Goal: Task Accomplishment & Management: Manage account settings

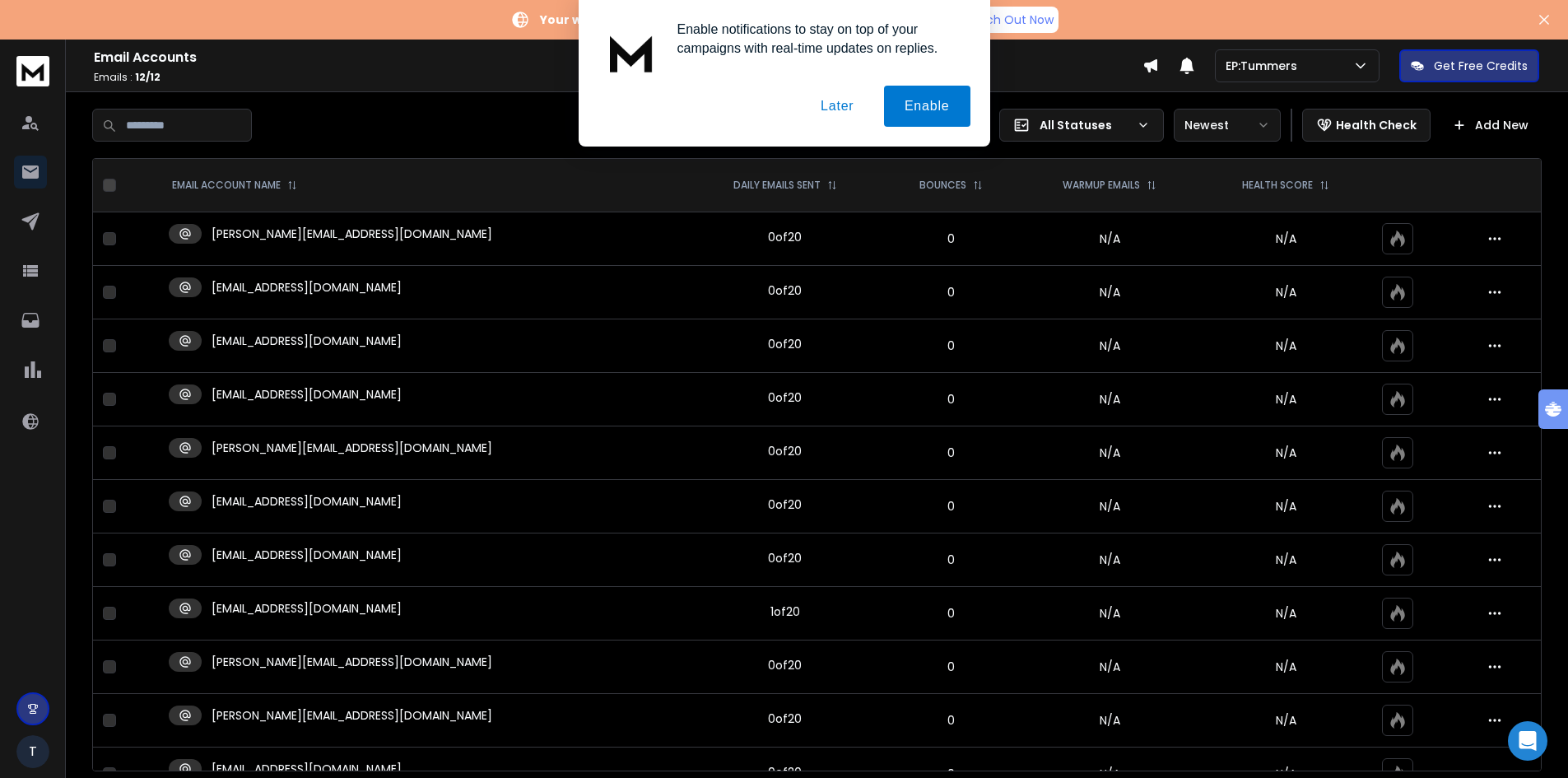
click at [842, 107] on button "Later" at bounding box center [837, 107] width 74 height 41
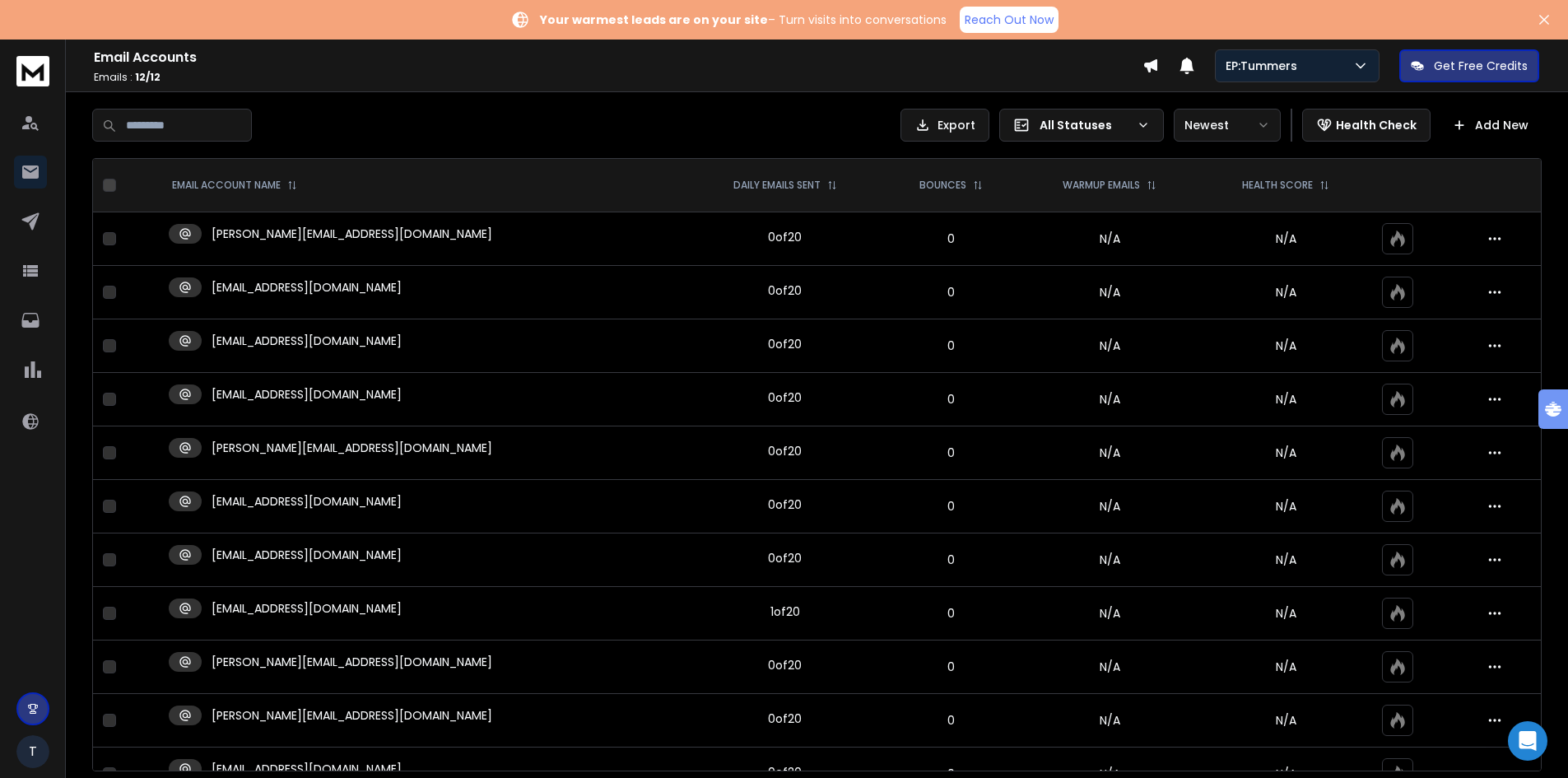
click at [1283, 63] on p "EP:Tummers" at bounding box center [1265, 65] width 78 height 16
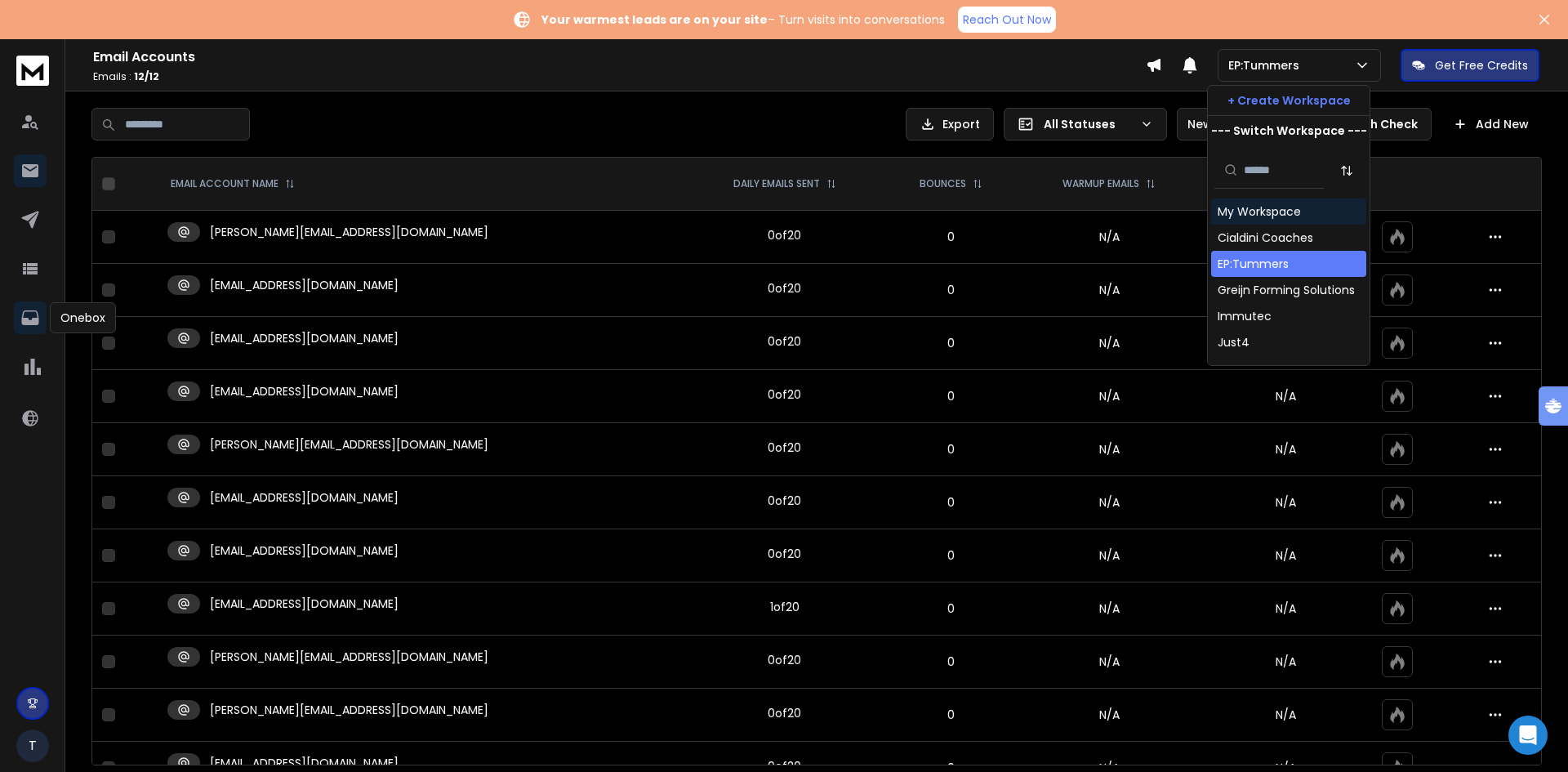
click at [27, 318] on icon at bounding box center [30, 317] width 17 height 15
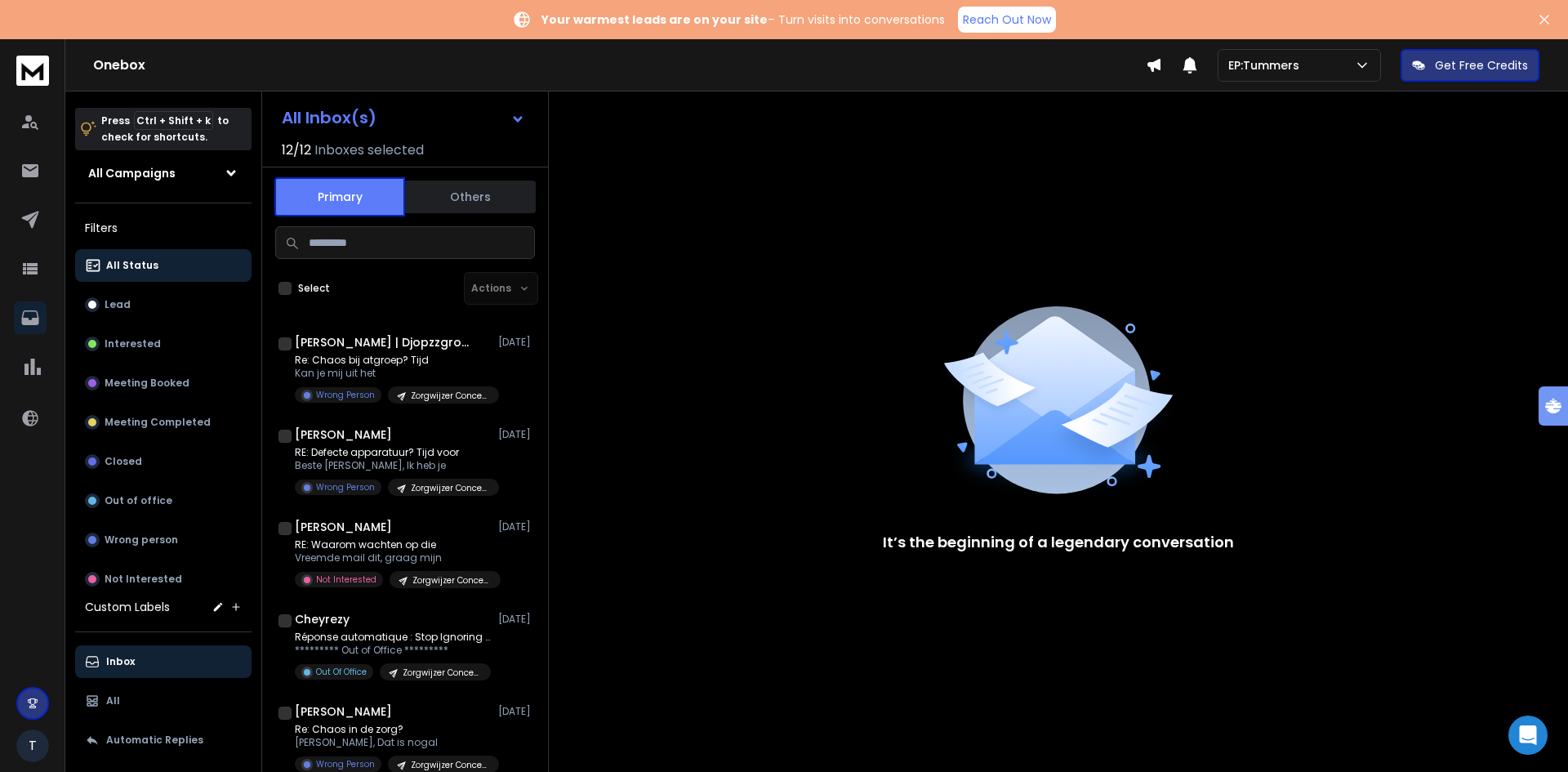
click at [128, 661] on p "Inbox" at bounding box center [120, 661] width 29 height 13
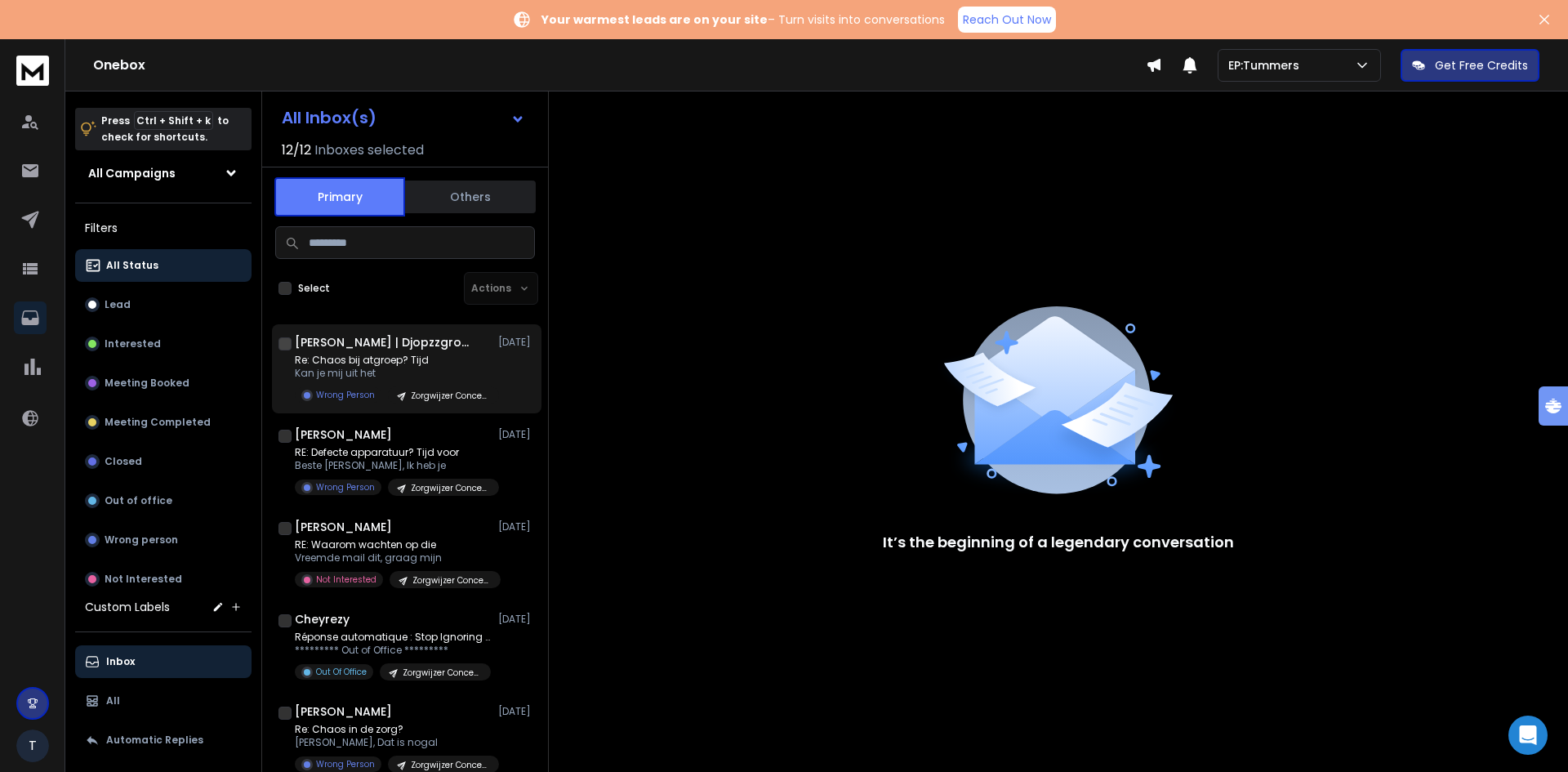
click at [388, 354] on p "Re: Chaos bij atgroep? Tijd" at bounding box center [393, 360] width 196 height 13
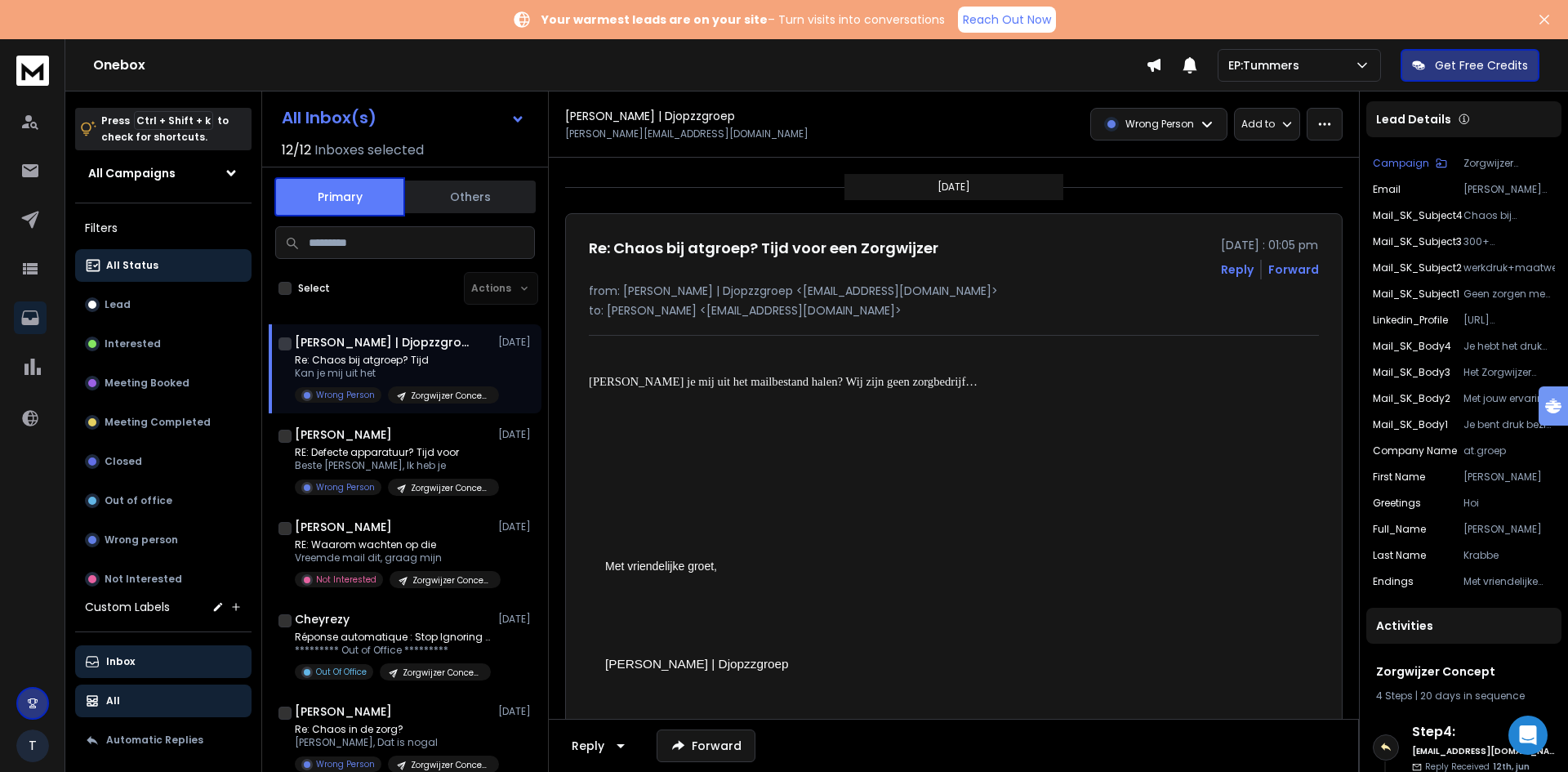
click at [124, 699] on button "All" at bounding box center [163, 700] width 177 height 32
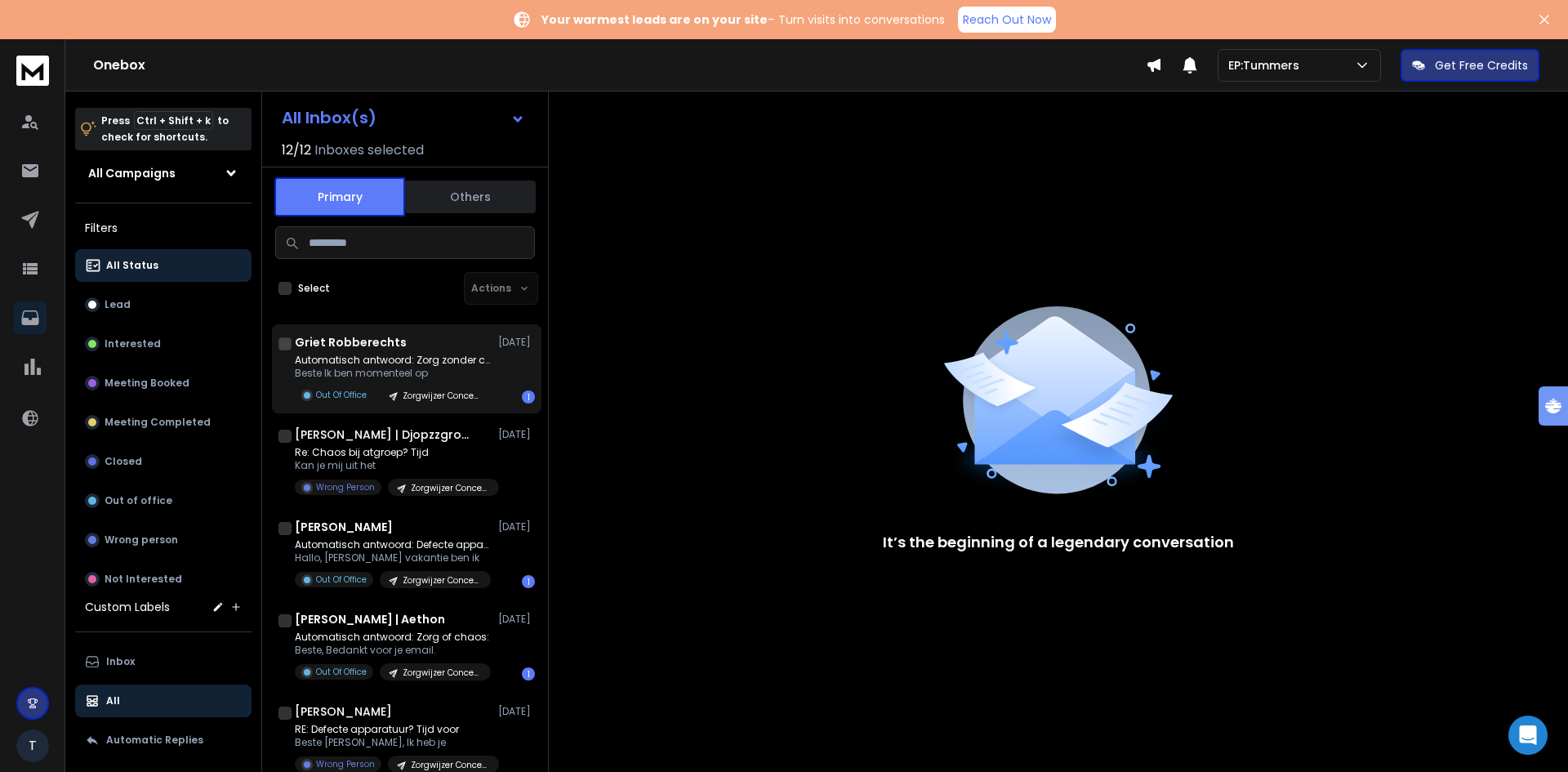
click at [346, 375] on p "Beste Ik ben momenteel op" at bounding box center [393, 373] width 196 height 13
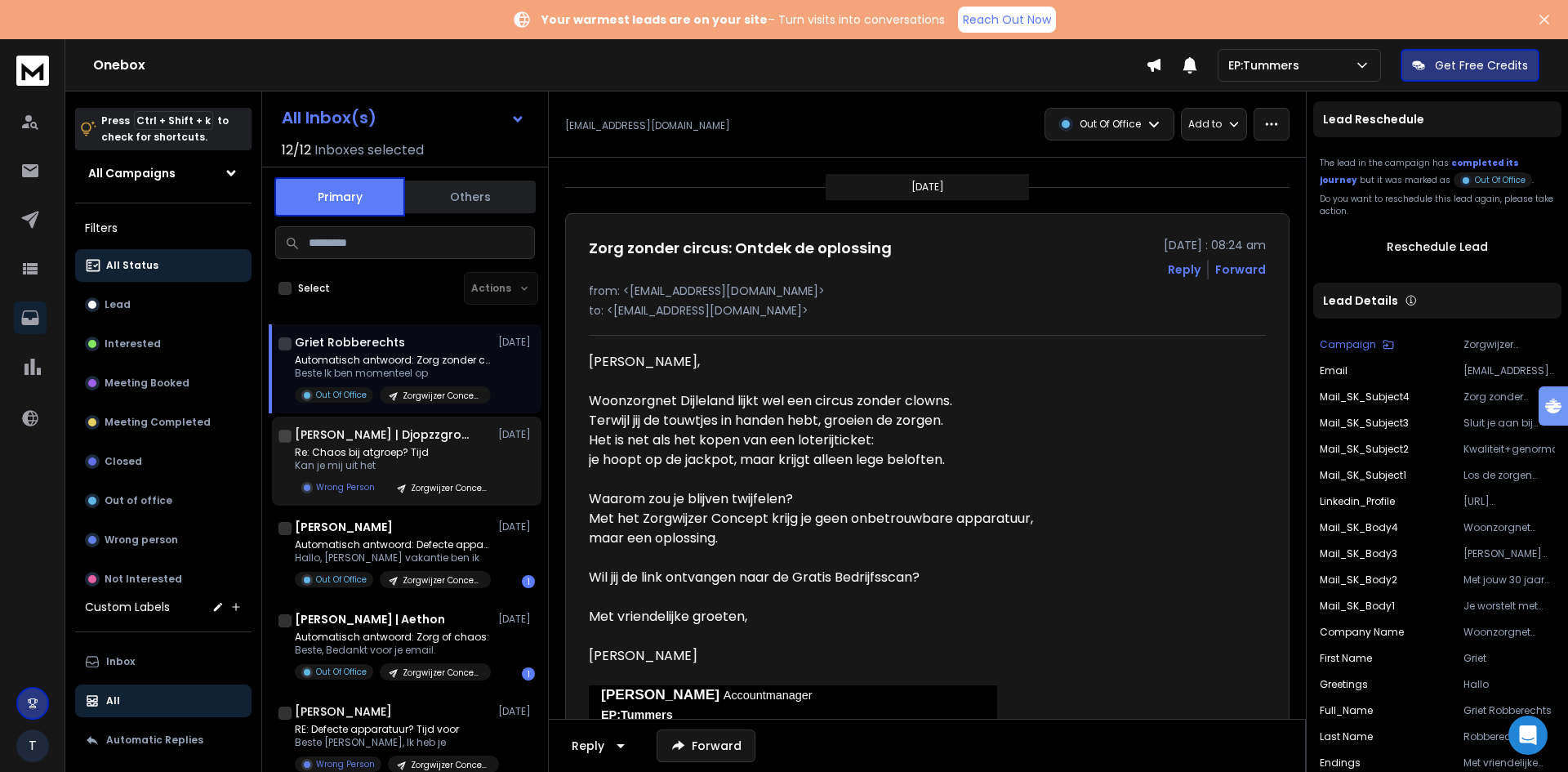
click at [334, 429] on h1 "Eric Krabbe | Djopzzgroep" at bounding box center [385, 434] width 180 height 16
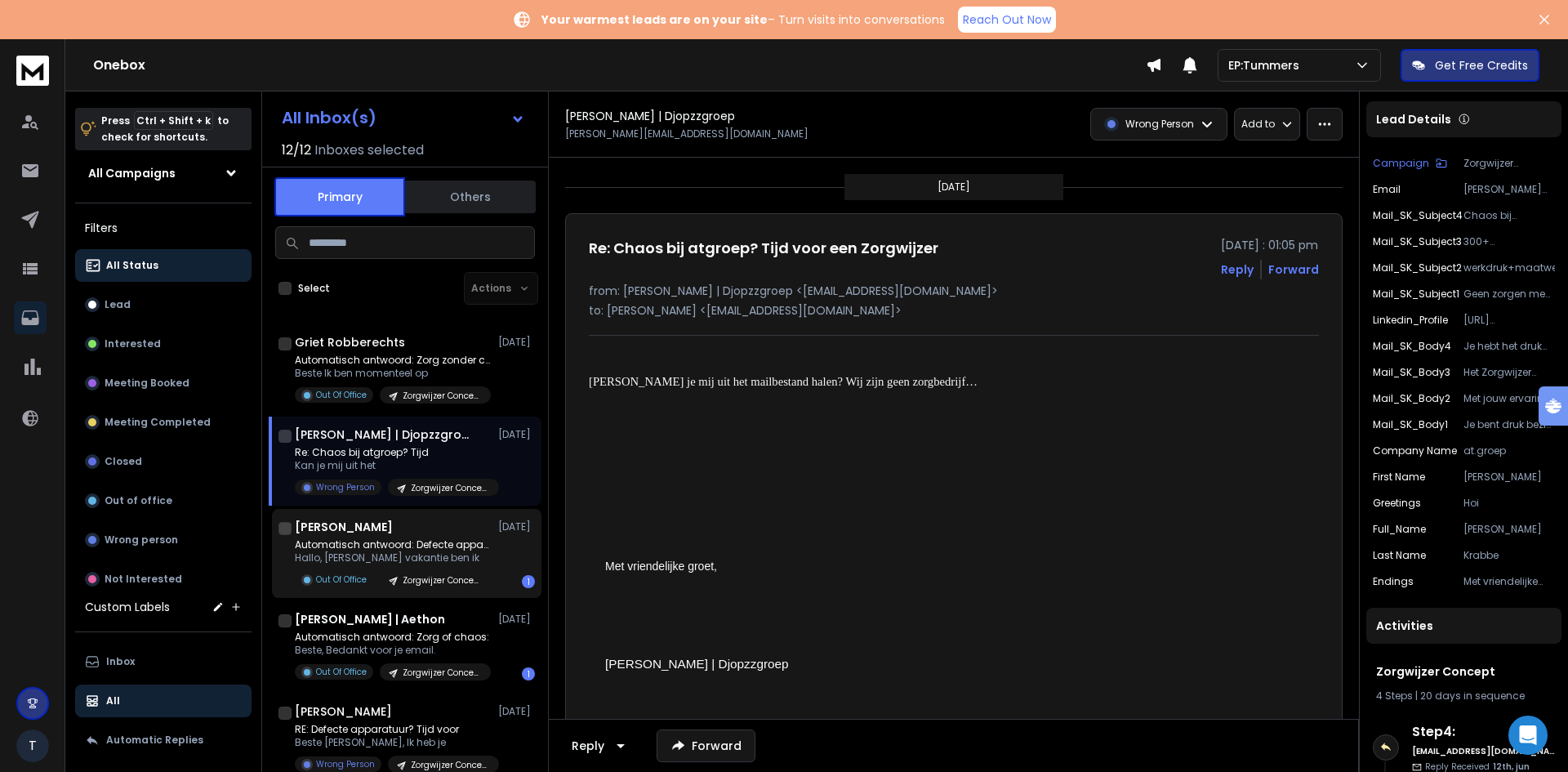
click at [341, 532] on div "Eric Vos 11 Jun" at bounding box center [415, 526] width 241 height 16
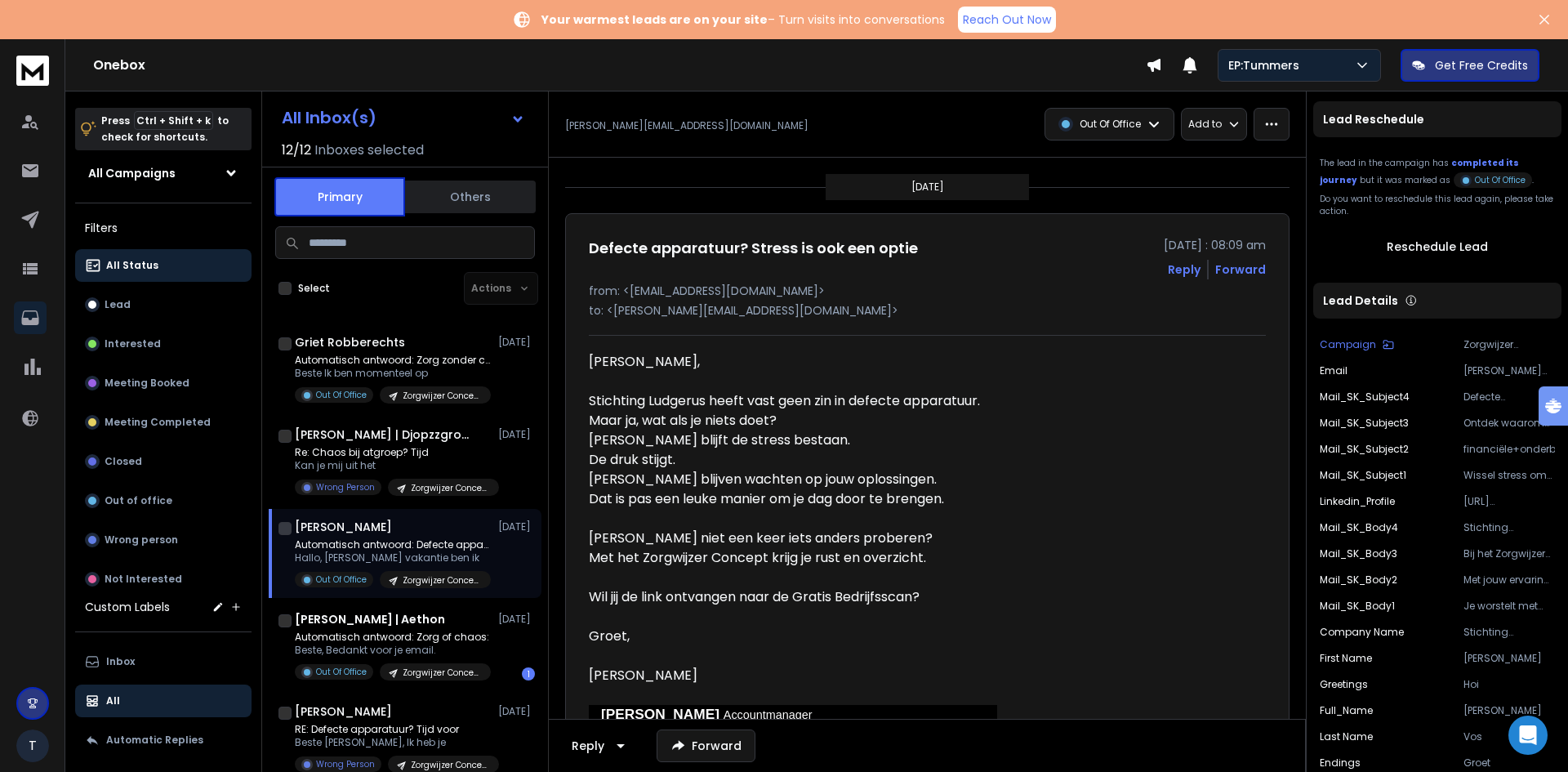
click at [1286, 55] on button "EP:Tummers" at bounding box center [1299, 65] width 163 height 32
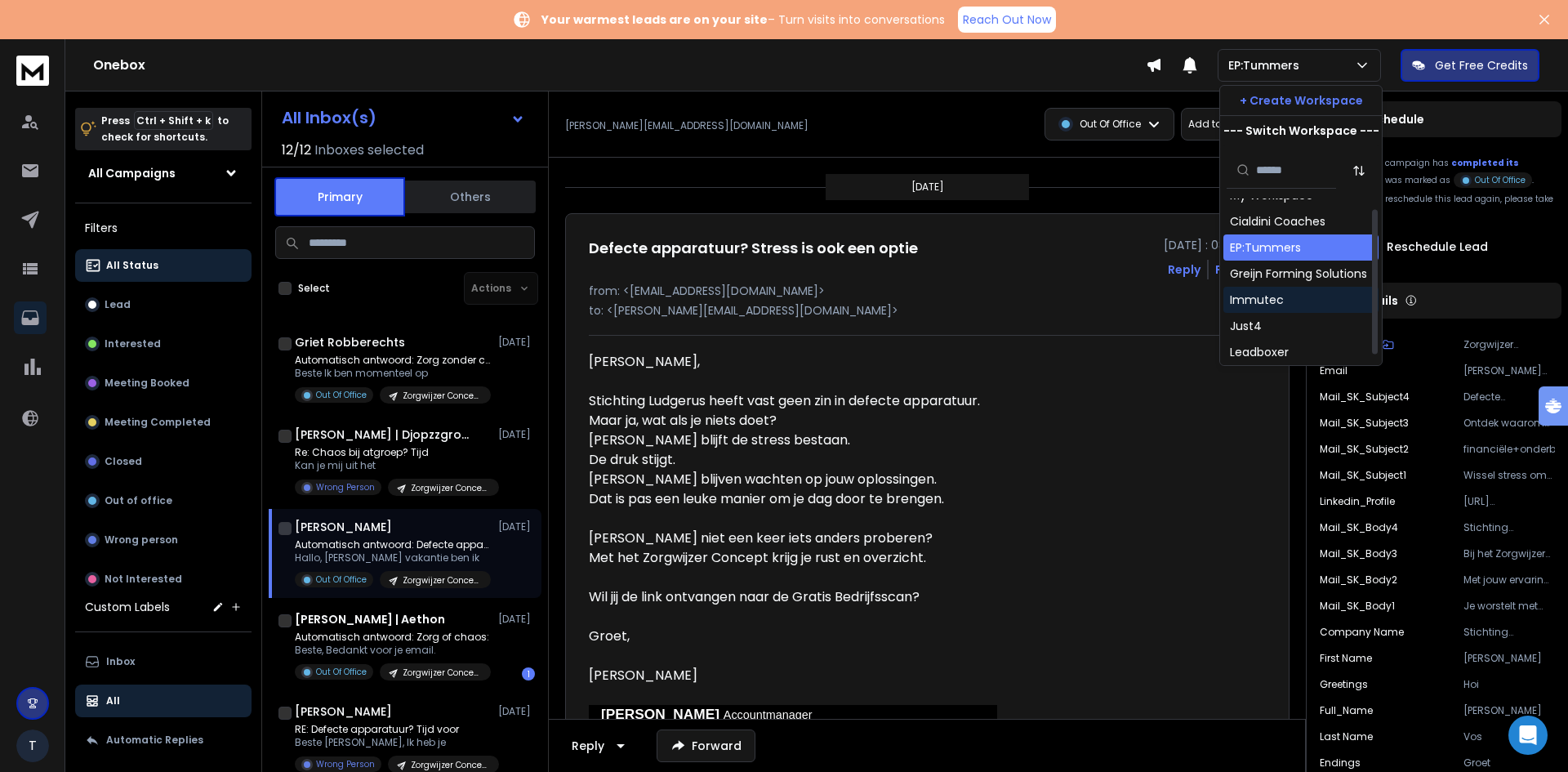
scroll to position [20, 0]
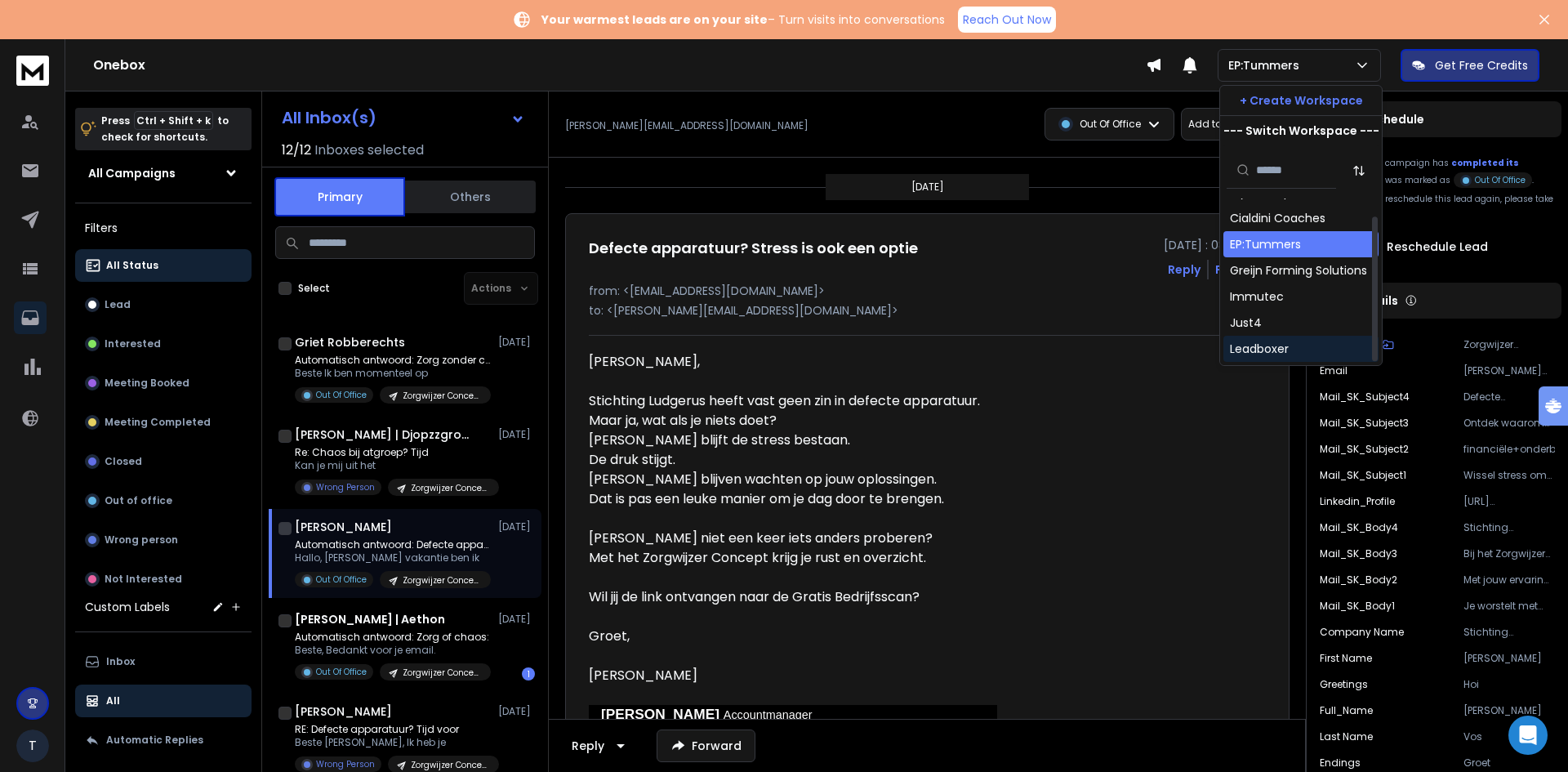
click at [1269, 345] on div "Leadboxer" at bounding box center [1259, 348] width 59 height 16
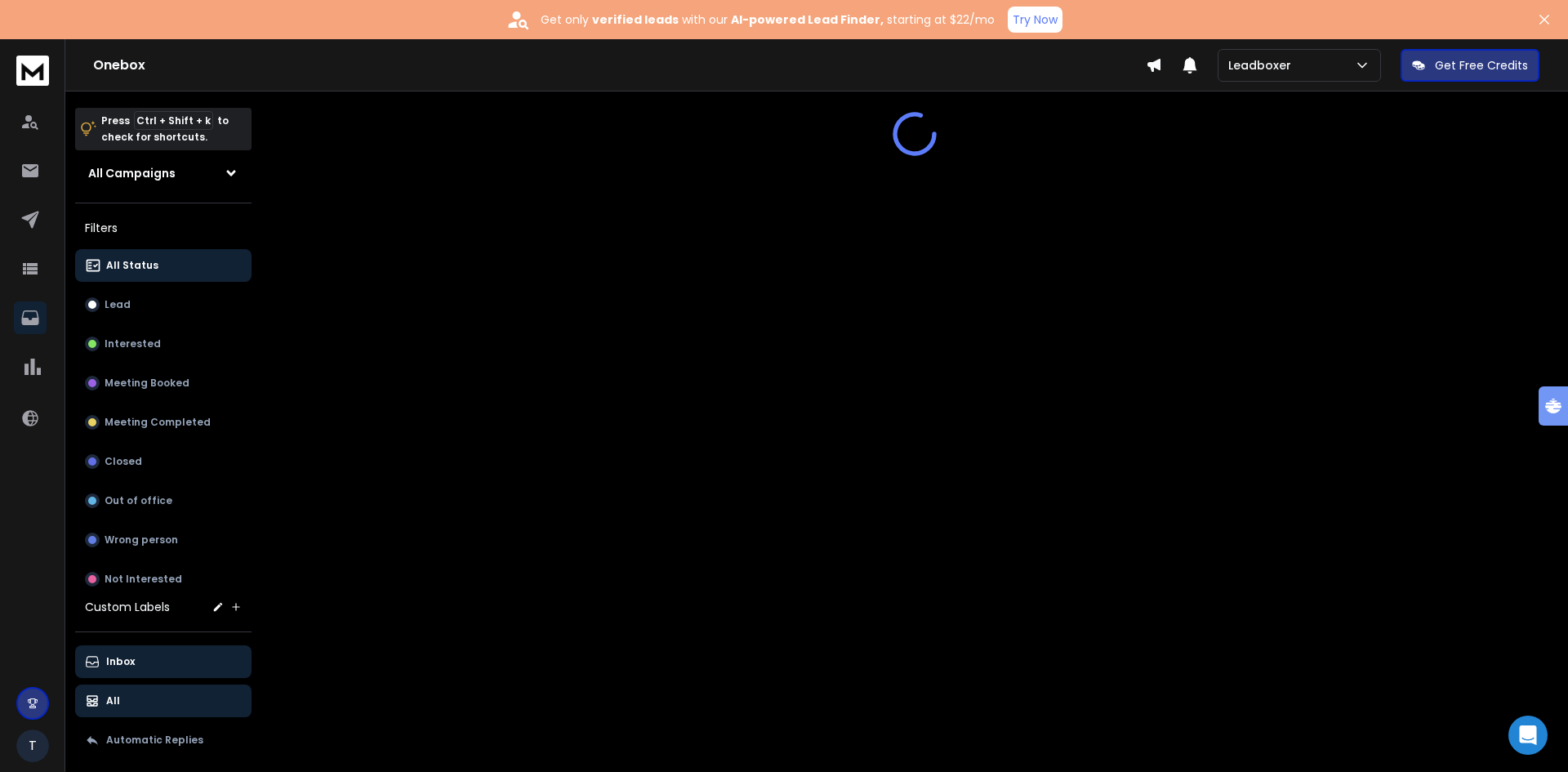
click at [128, 695] on button "All" at bounding box center [163, 700] width 177 height 32
click at [107, 264] on p "All Status" at bounding box center [131, 265] width 52 height 13
click at [1315, 60] on div "Leadboxer" at bounding box center [1299, 65] width 142 height 16
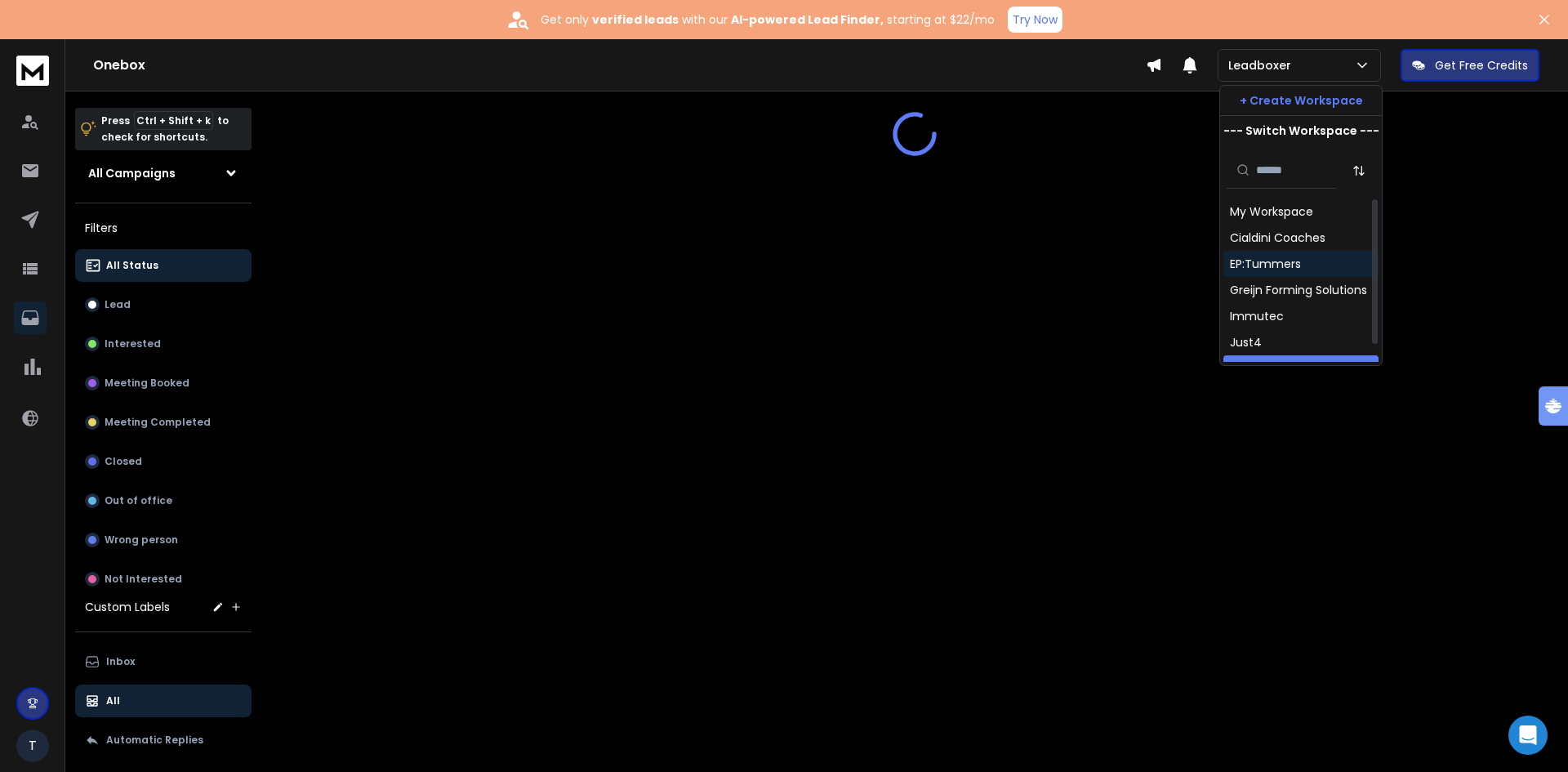
scroll to position [20, 0]
click at [1276, 343] on div "Leadboxer" at bounding box center [1259, 348] width 59 height 16
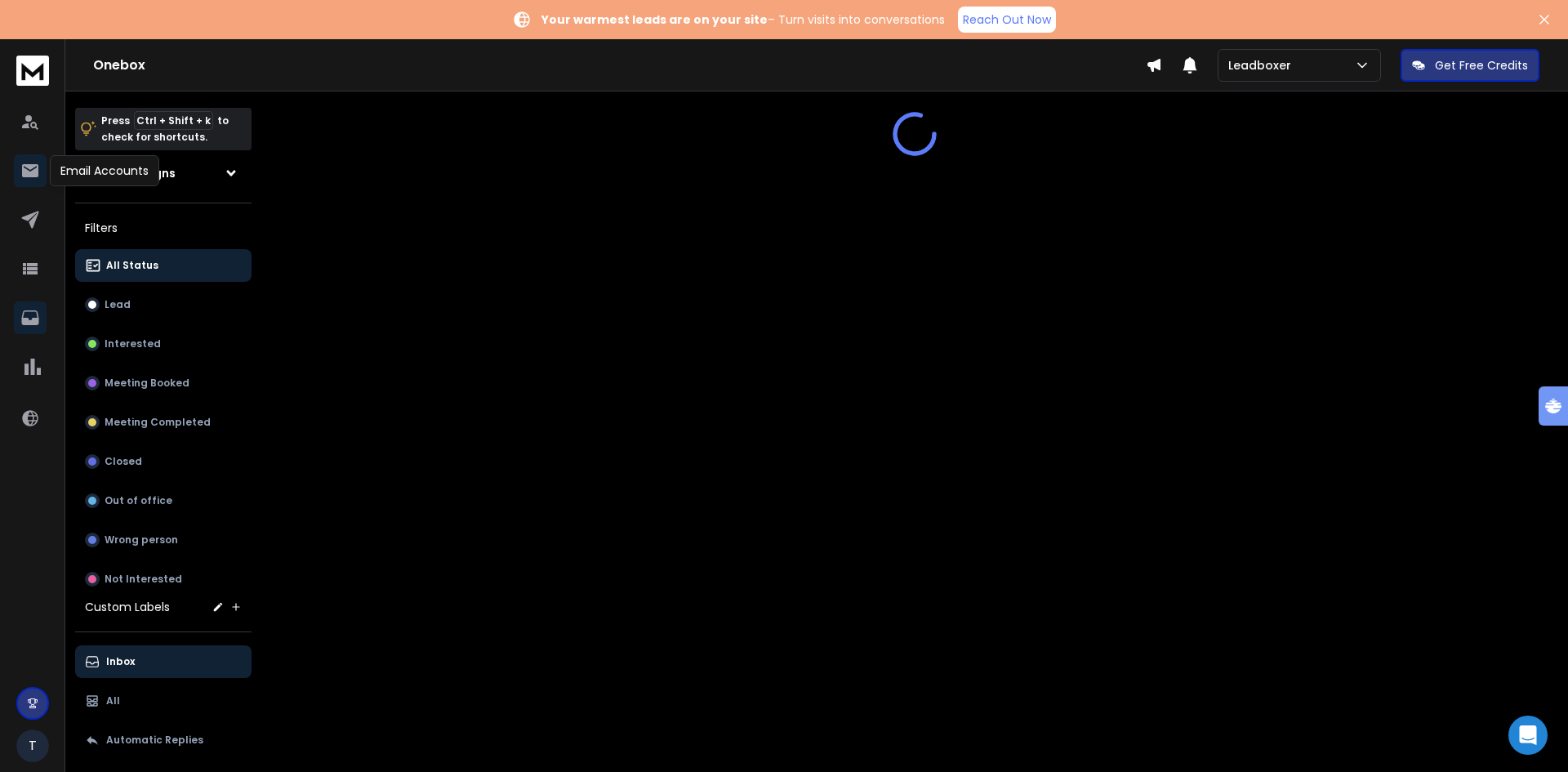
click at [33, 171] on icon at bounding box center [30, 170] width 16 height 13
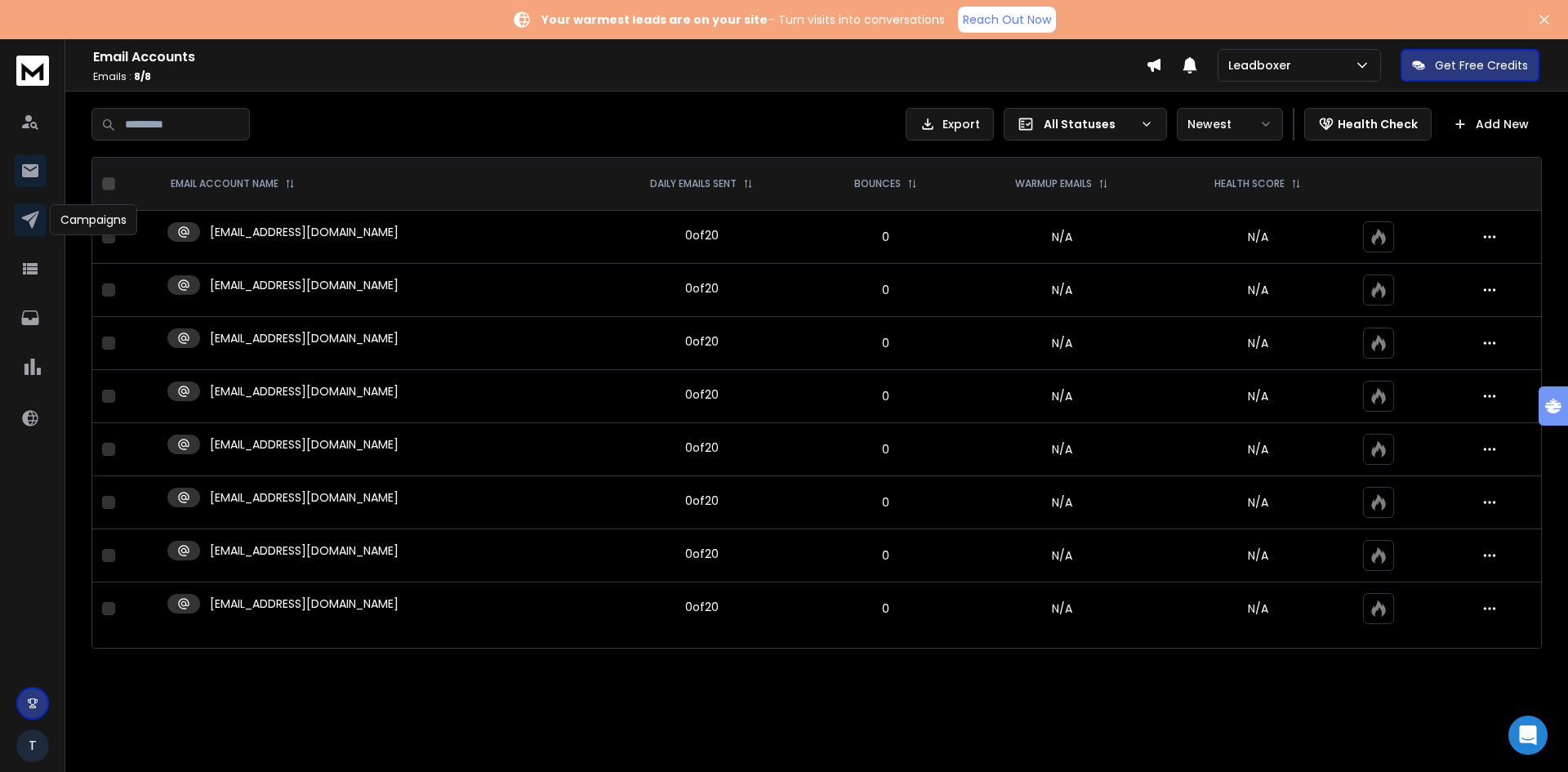
click at [32, 216] on icon at bounding box center [30, 219] width 17 height 17
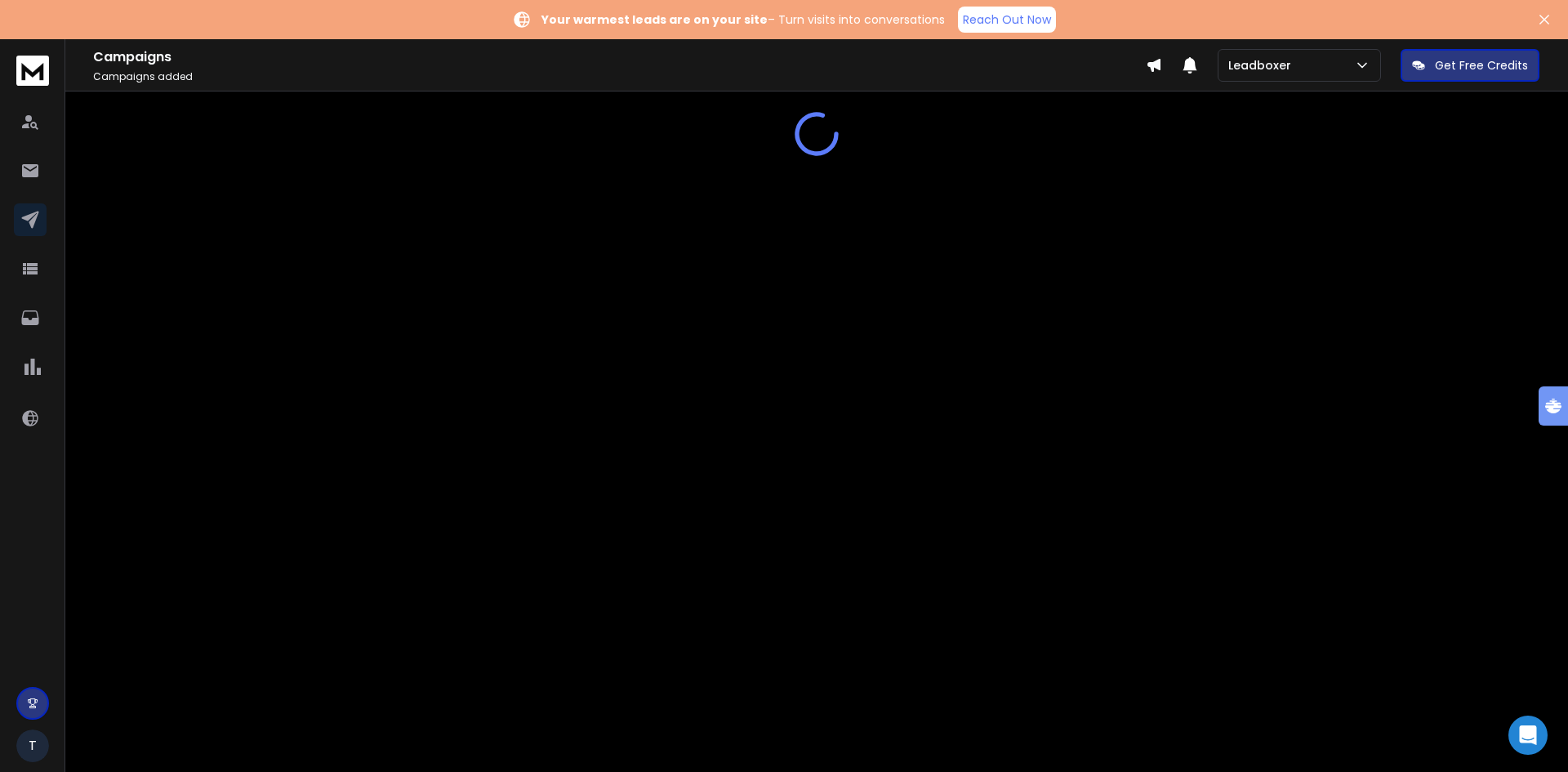
click at [1546, 19] on icon at bounding box center [1544, 19] width 9 height 9
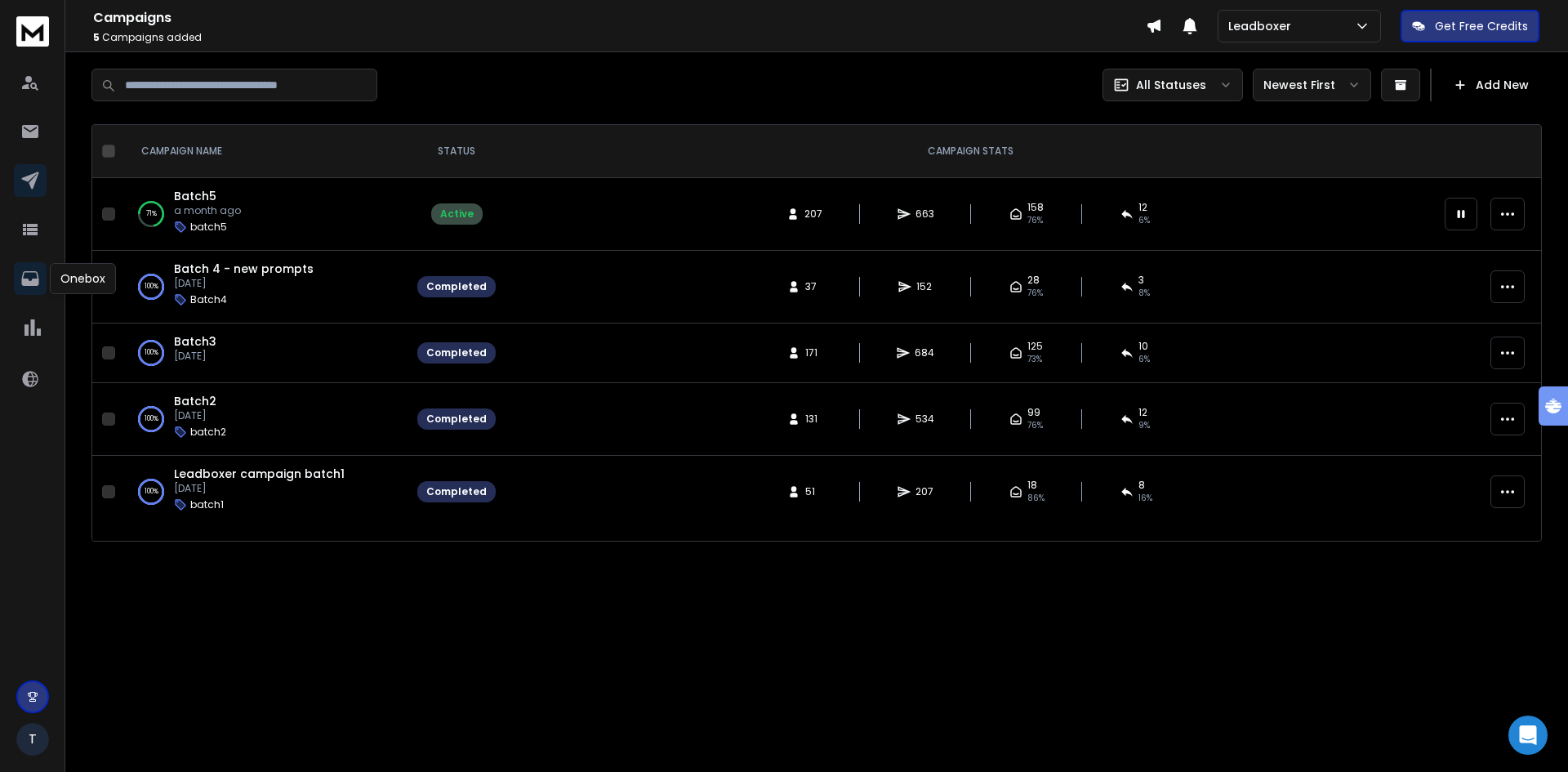
click at [26, 280] on icon at bounding box center [30, 278] width 17 height 15
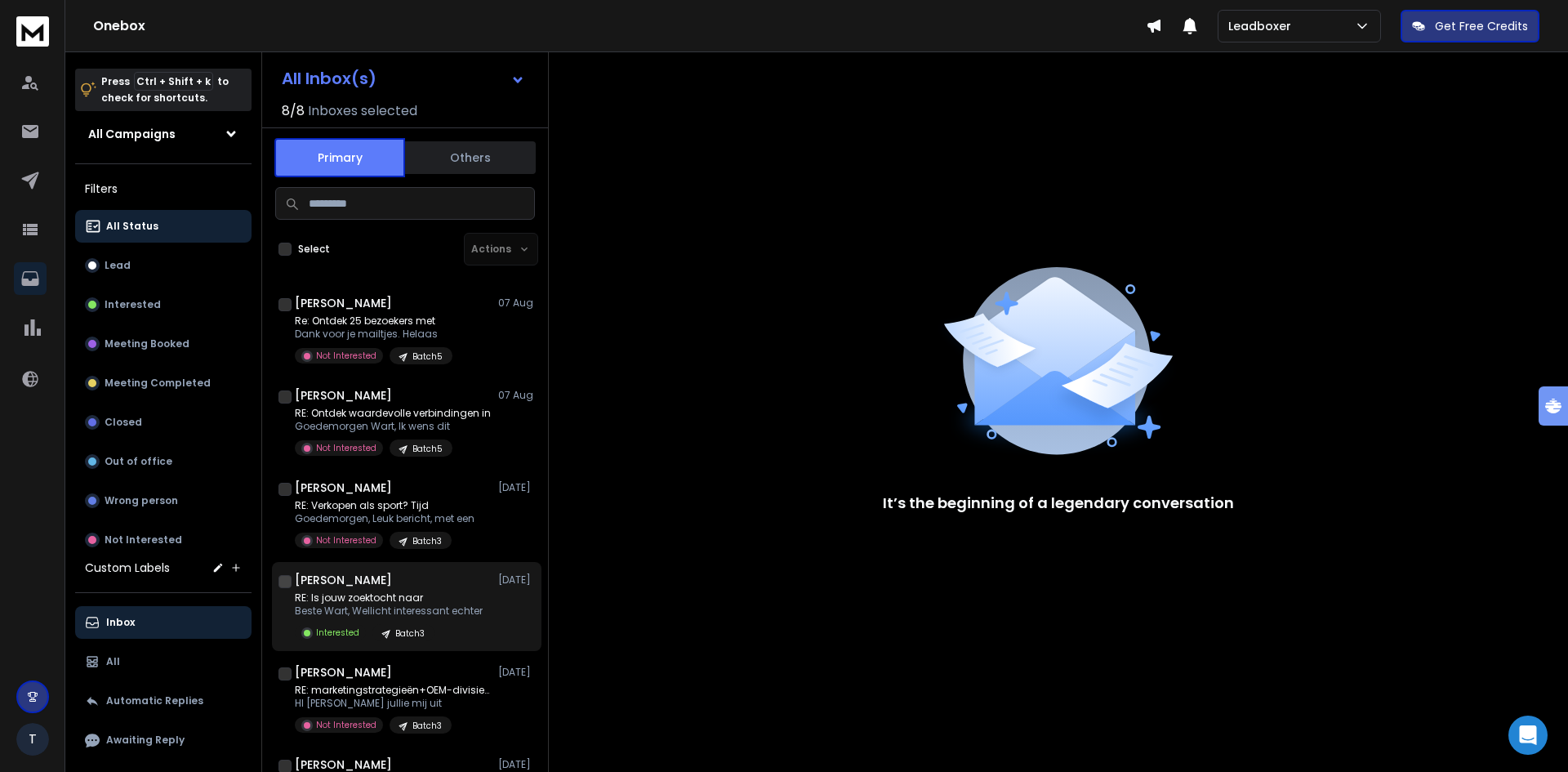
click at [398, 601] on p "RE: Is jouw zoektocht naar" at bounding box center [389, 597] width 188 height 13
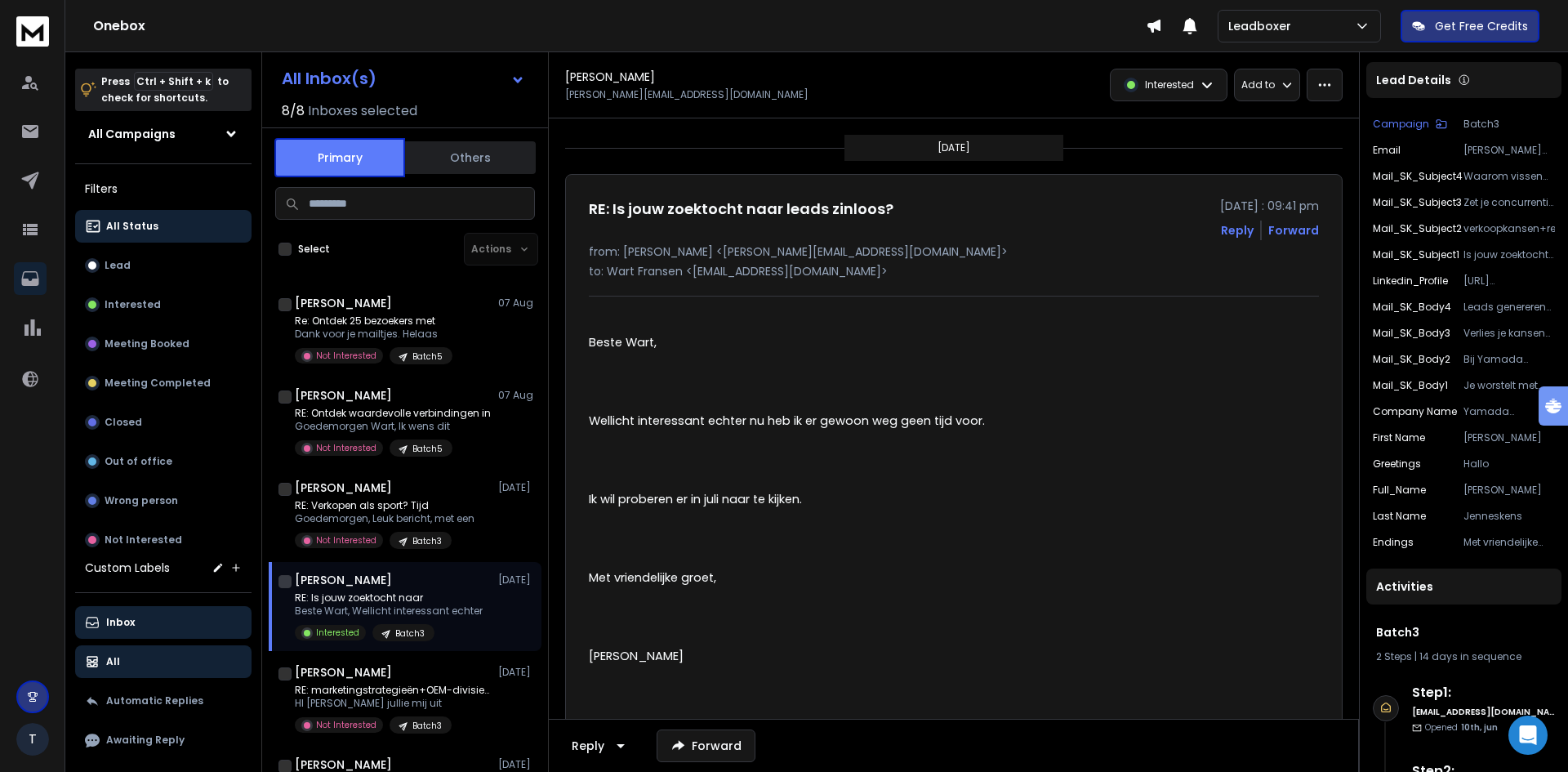
click at [125, 656] on button "All" at bounding box center [163, 661] width 177 height 32
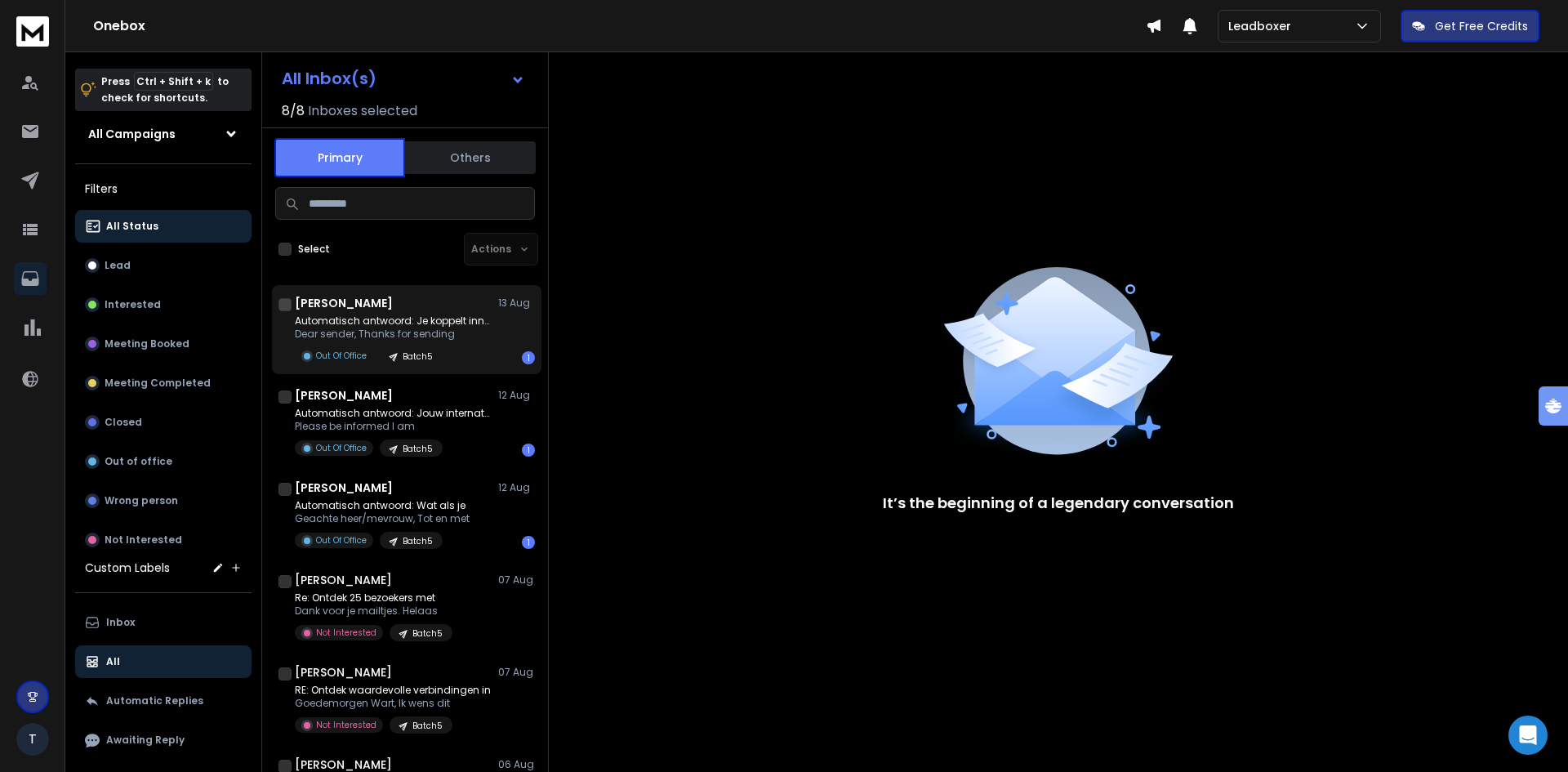
click at [370, 345] on div "Automatisch antwoord: Je koppelt innovatie Dear sender, Thanks for sending Out …" at bounding box center [393, 340] width 196 height 49
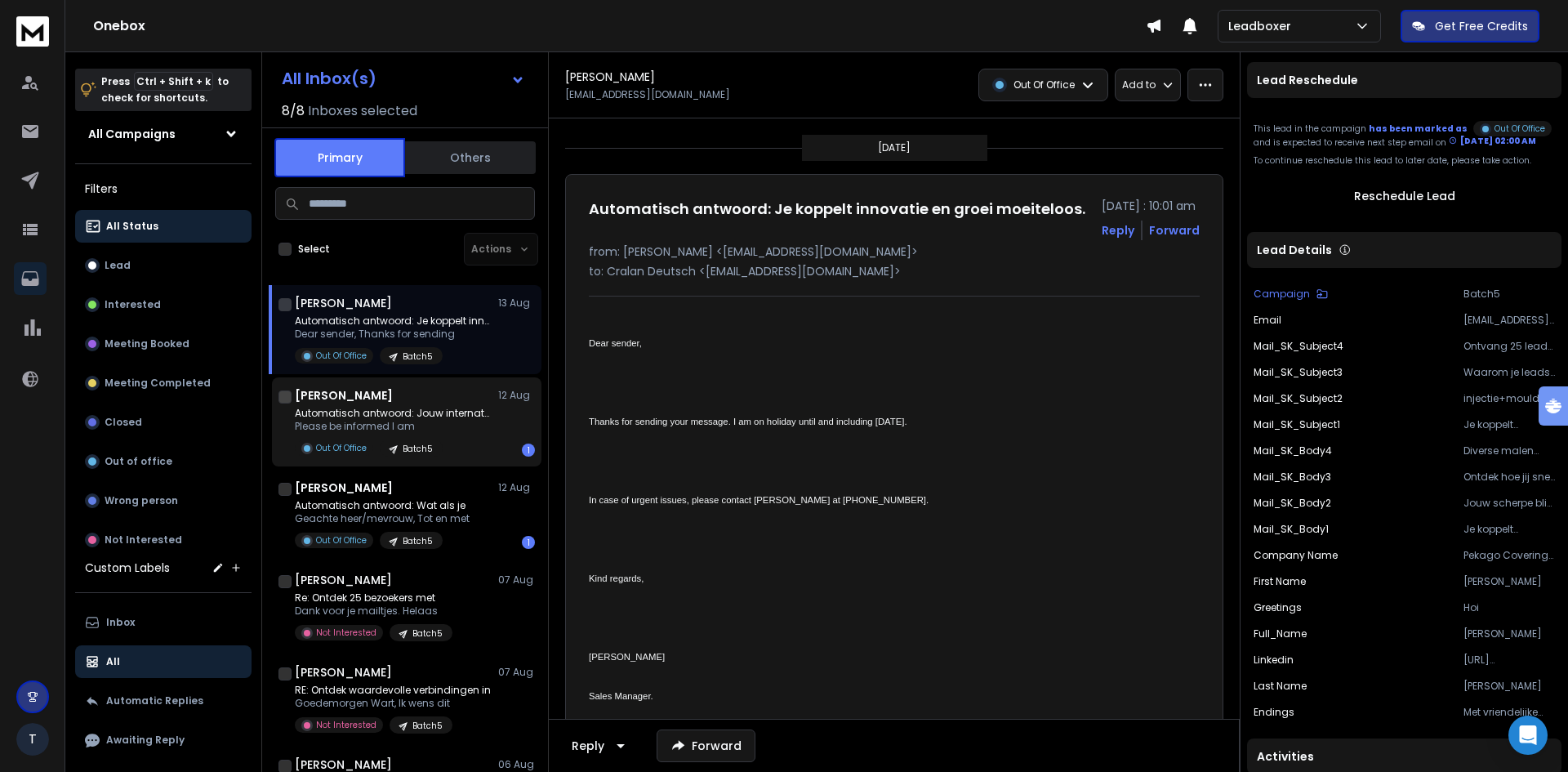
click at [386, 411] on p "Automatisch antwoord: Jouw internationale aanpak" at bounding box center [393, 413] width 196 height 13
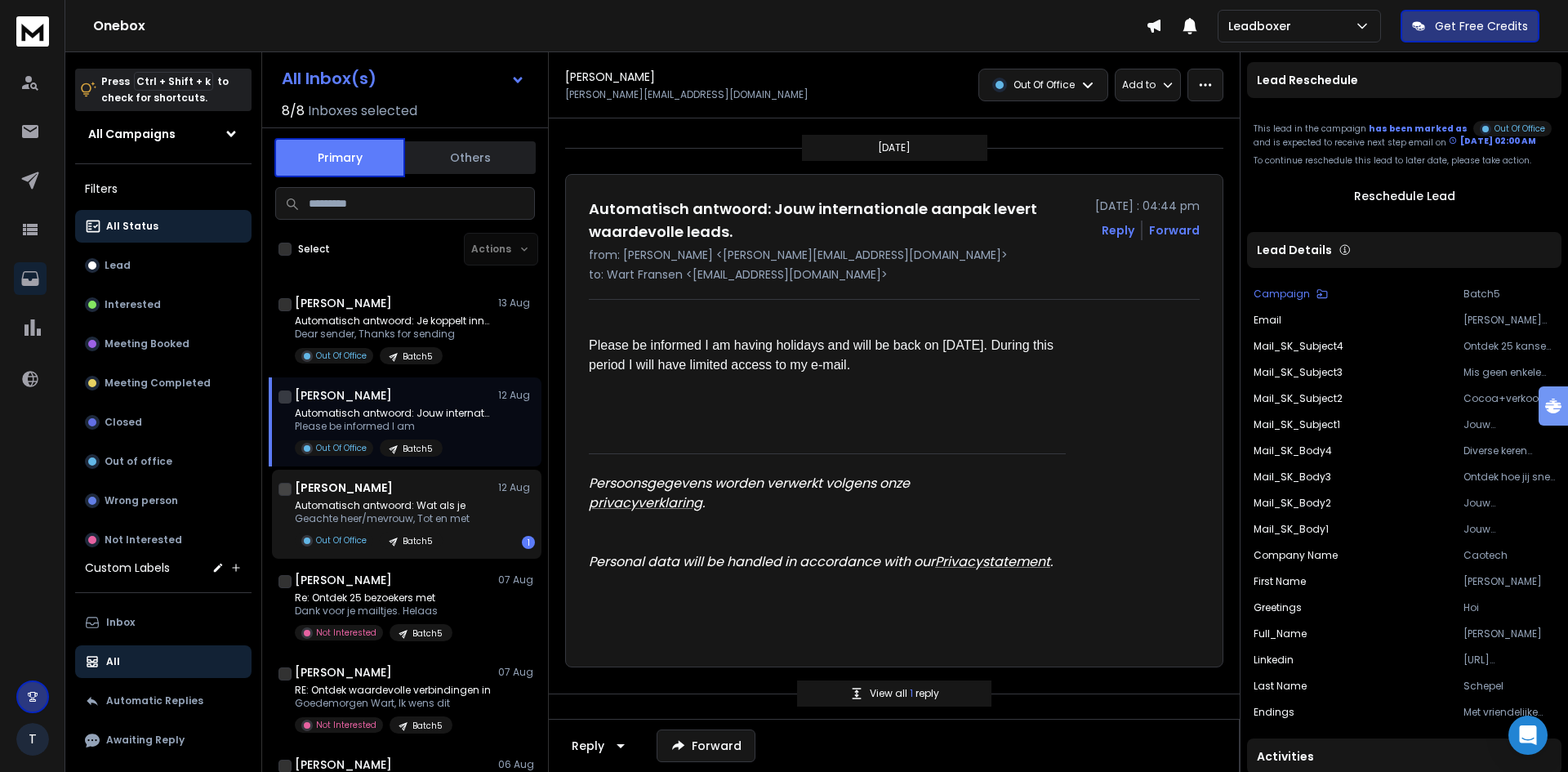
click at [380, 517] on p "Geachte heer/mevrouw, Tot en met" at bounding box center [382, 518] width 175 height 13
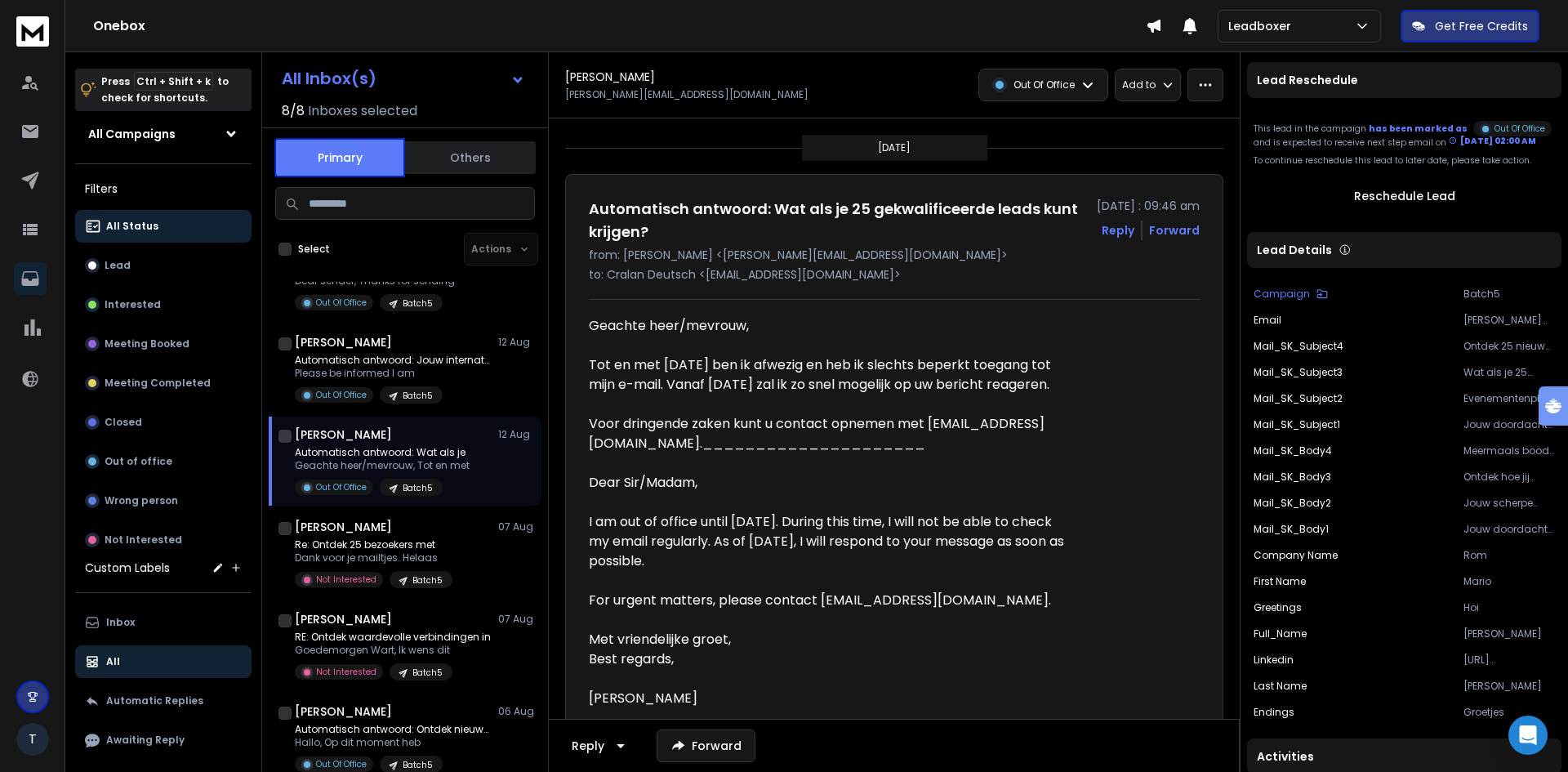
scroll to position [82, 0]
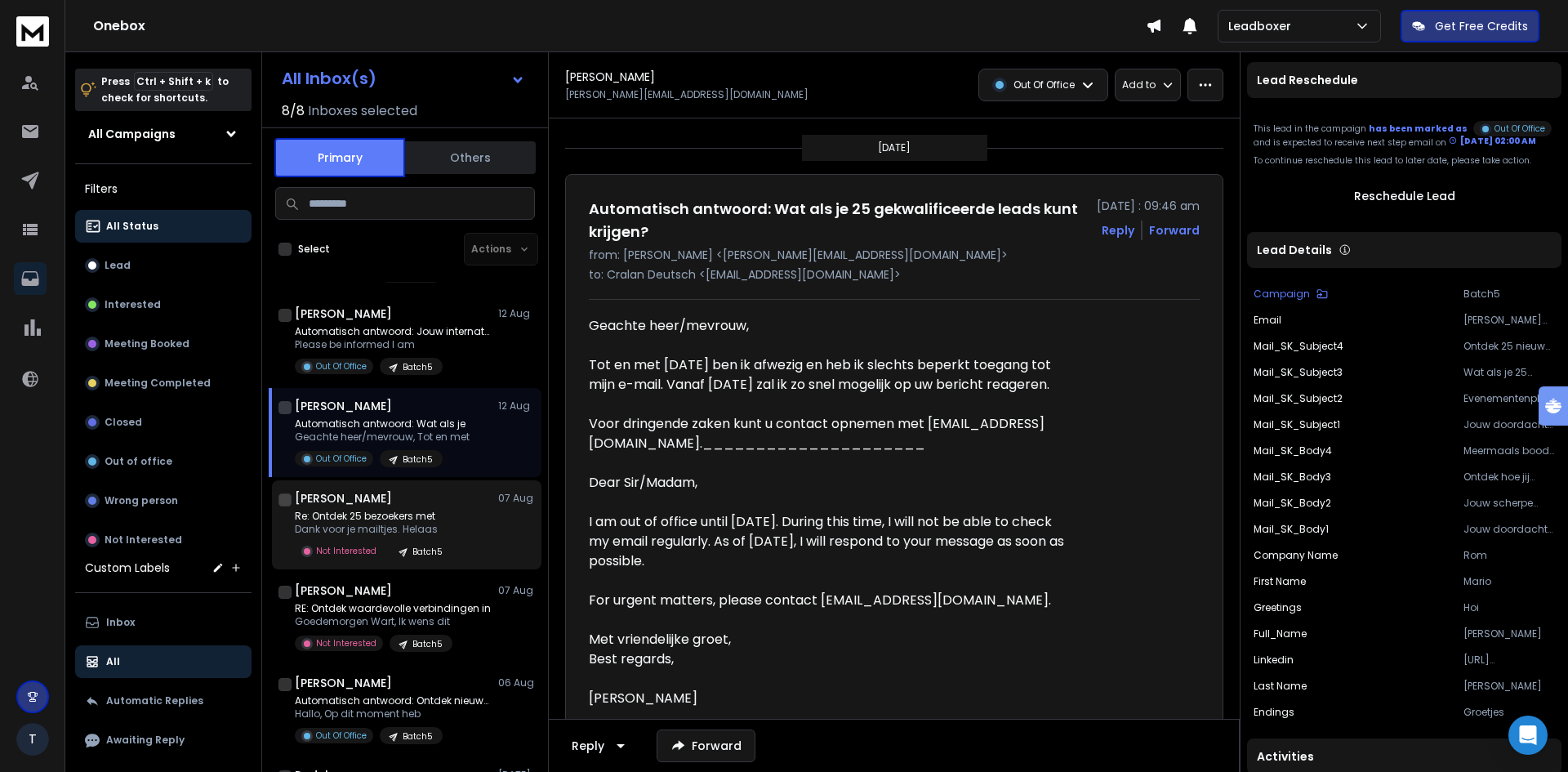
click at [426, 520] on p "Re: Ontdek 25 bezoekers met" at bounding box center [374, 515] width 158 height 13
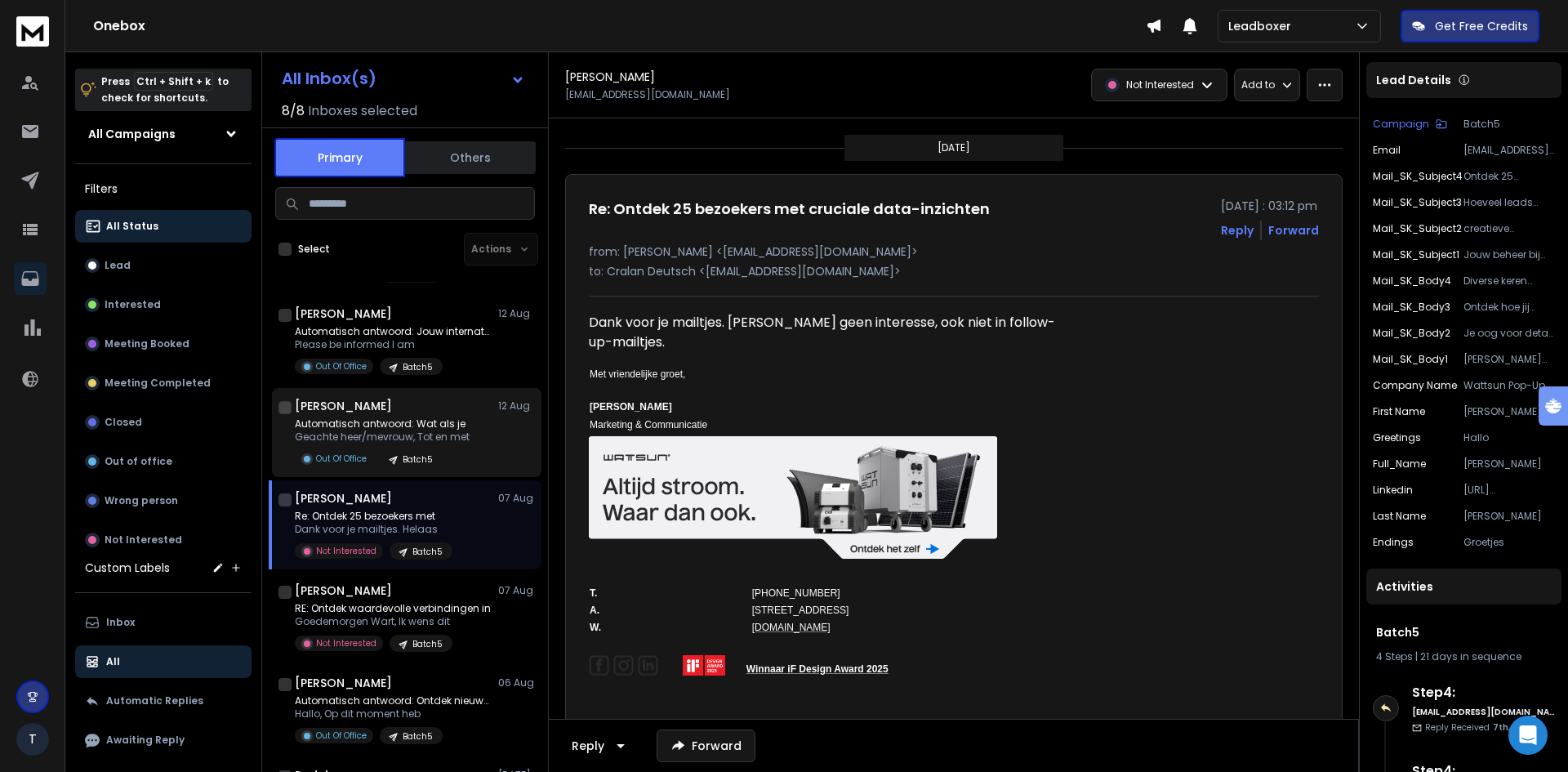
scroll to position [163, 0]
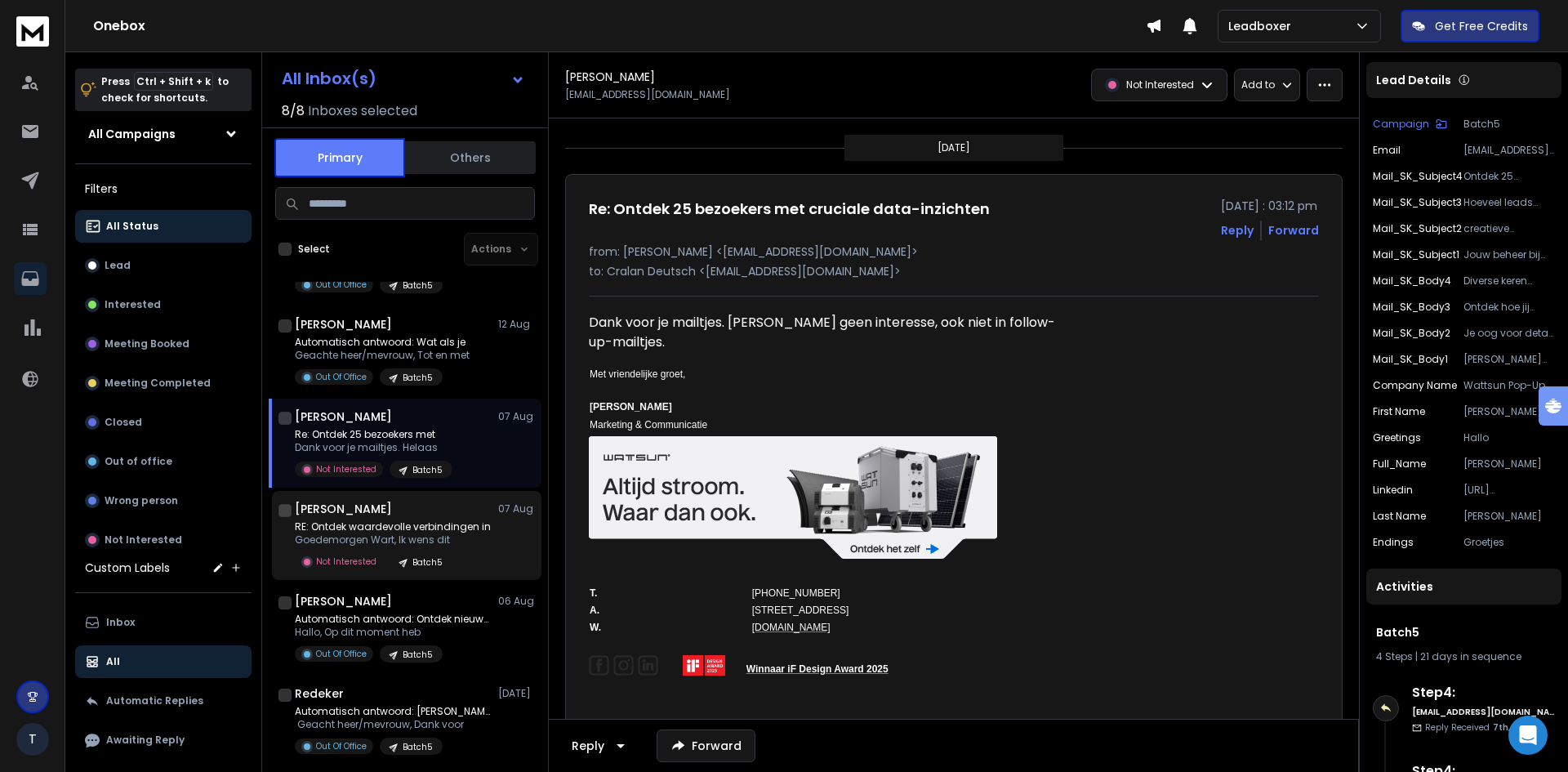
click at [433, 531] on p "RE: Ontdek waardevolle verbindingen in" at bounding box center [393, 526] width 196 height 13
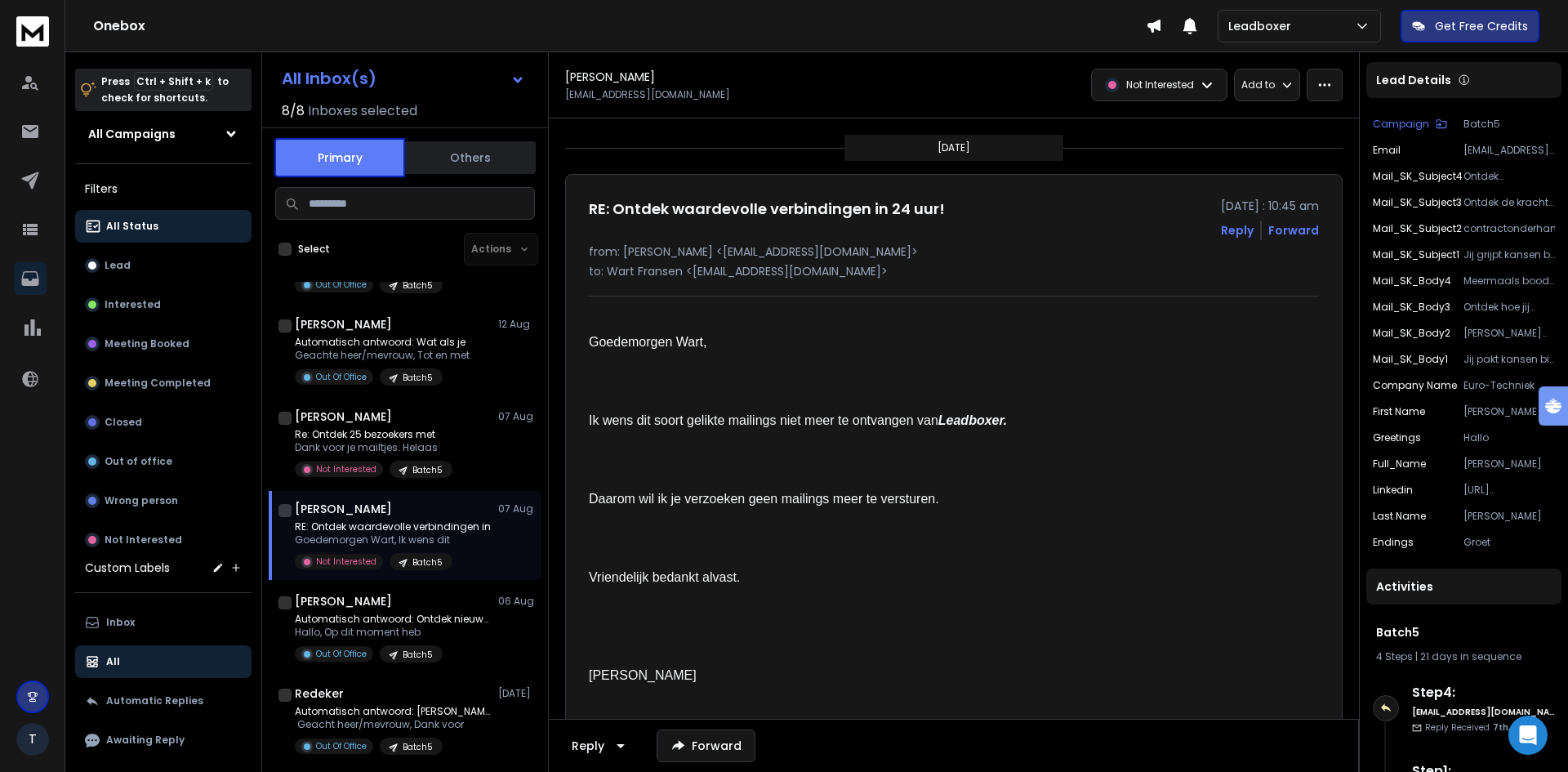
scroll to position [245, 0]
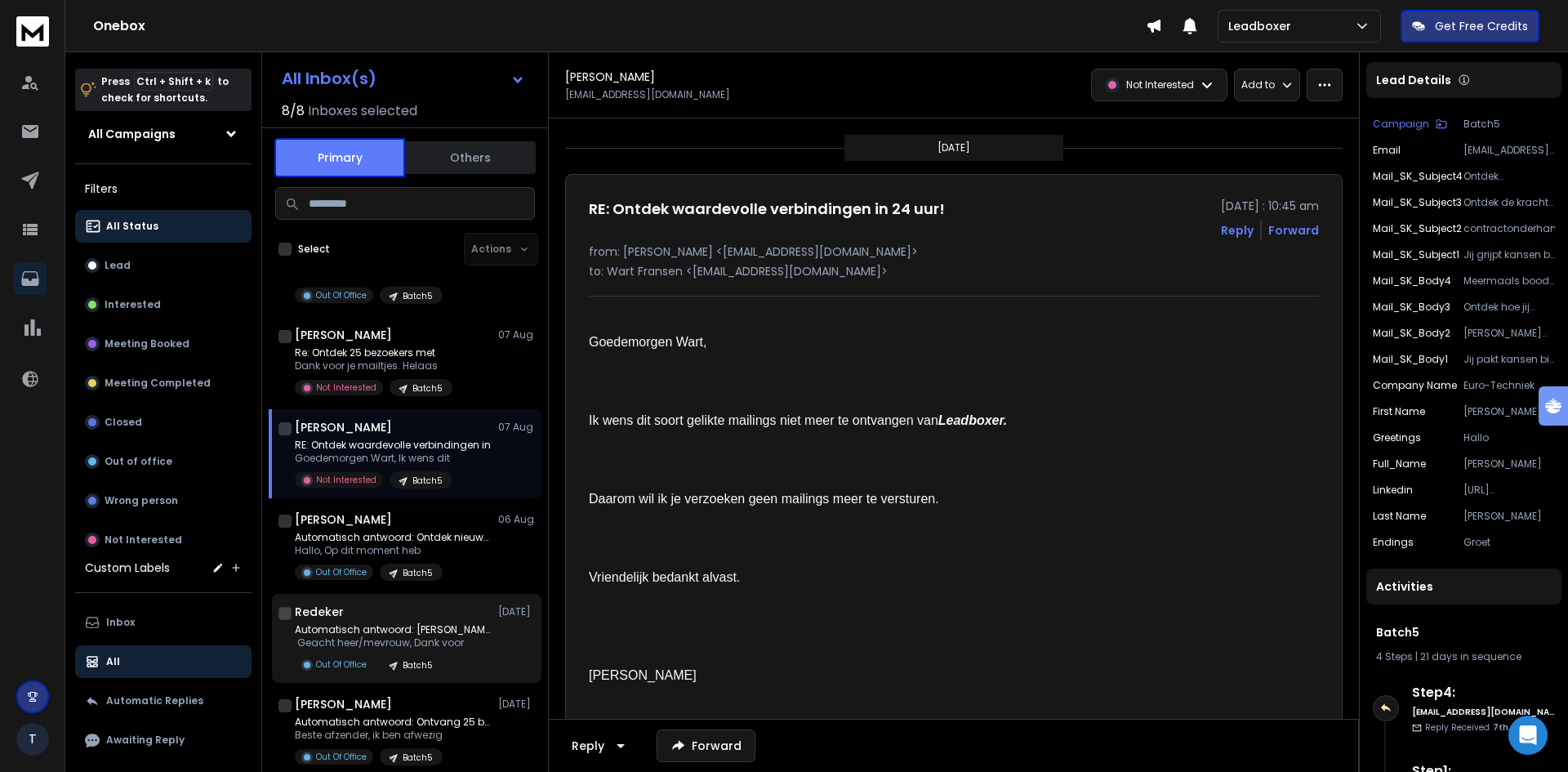
click at [403, 621] on div "Redeker 05 Aug Automatisch antwoord: Ontdek jouw invloed ﻿ ﻿﻿Geacht heer/mevrou…" at bounding box center [415, 638] width 241 height 69
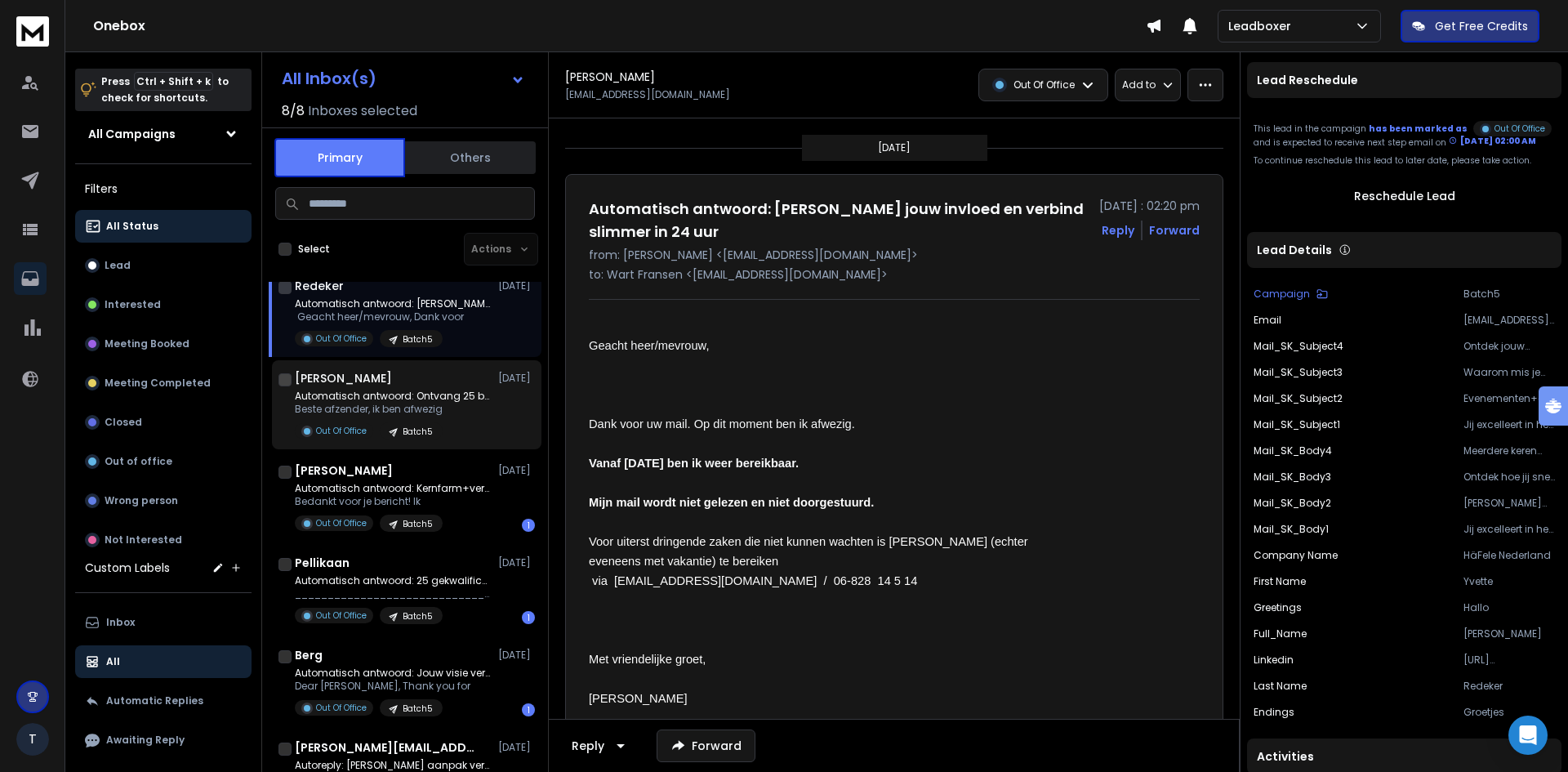
scroll to position [572, 0]
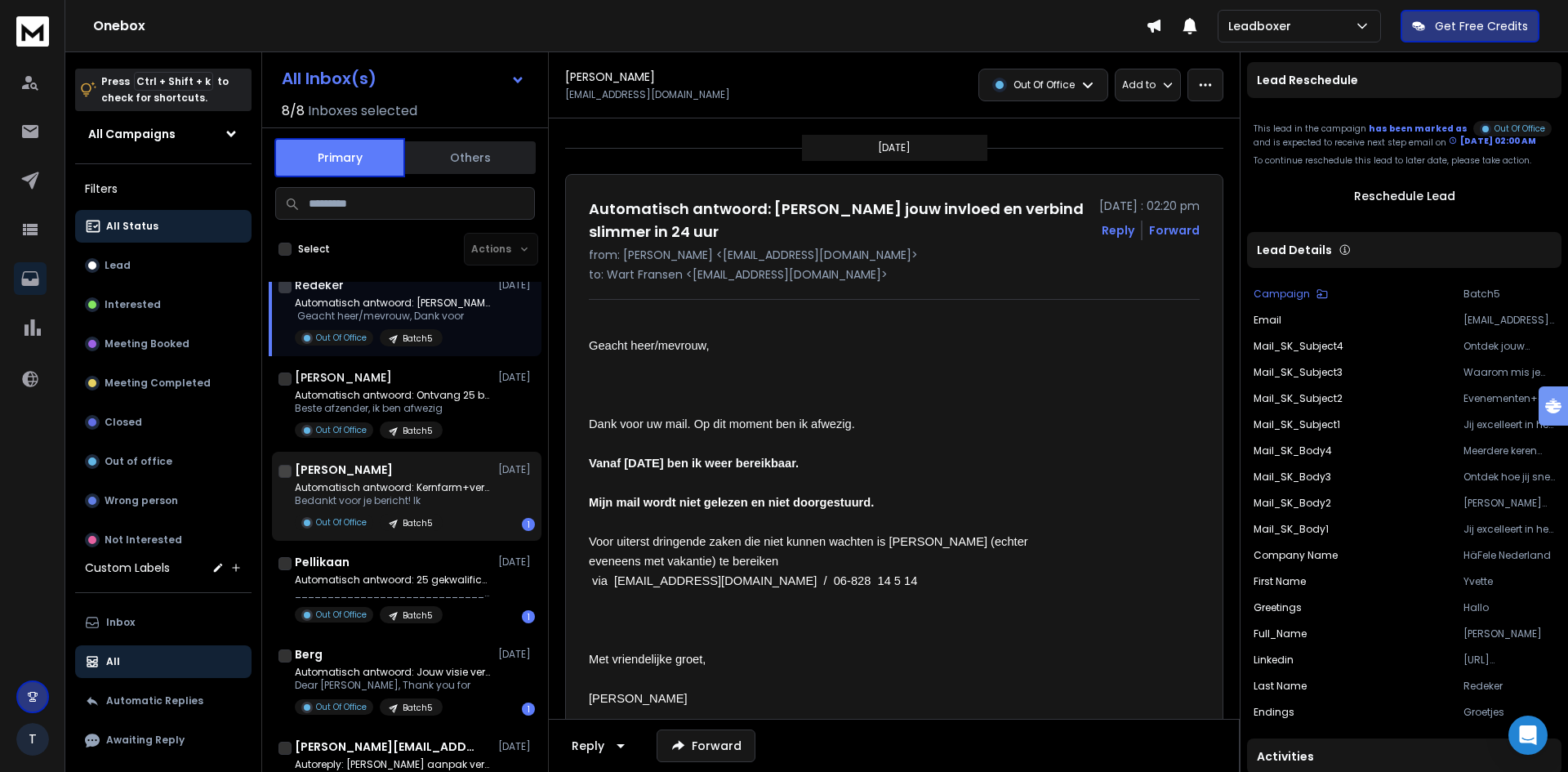
click at [375, 513] on div "Automatisch antwoord: Kernfarm+verbeterde+varkenswelzijn Bedankt voor je berich…" at bounding box center [393, 506] width 196 height 49
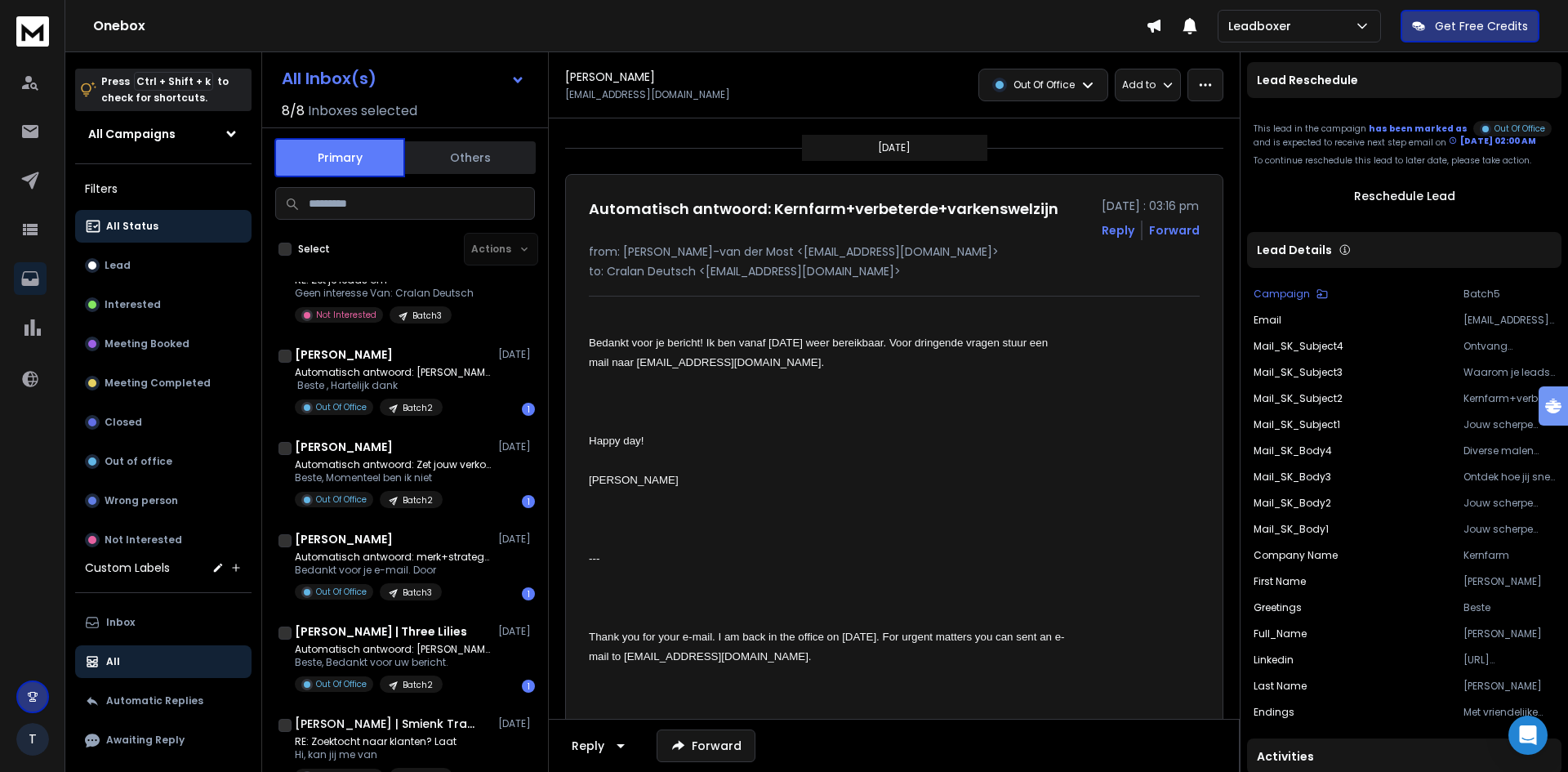
scroll to position [1796, 0]
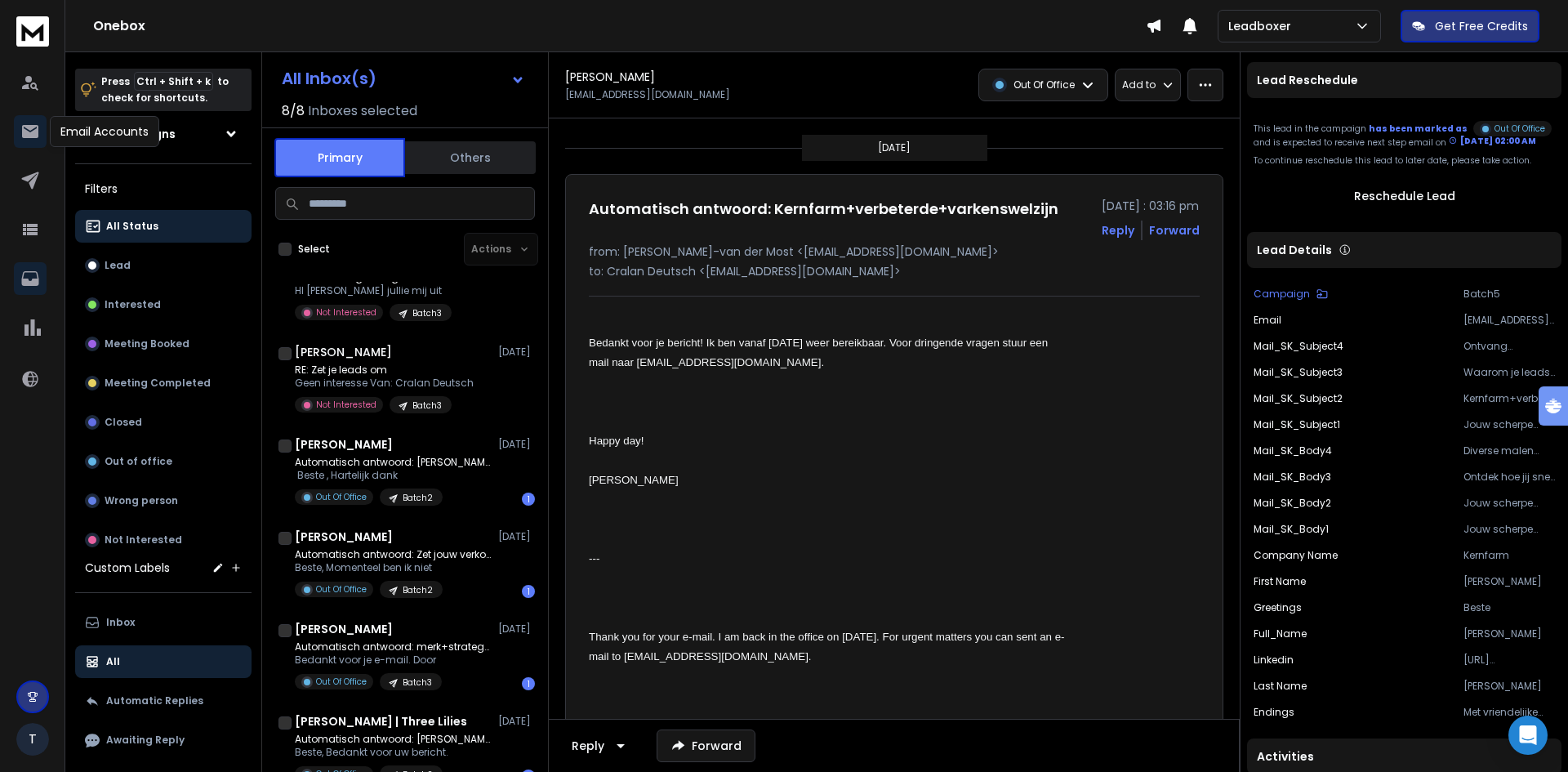
click at [27, 130] on icon at bounding box center [30, 131] width 20 height 20
